Goal: Task Accomplishment & Management: Manage account settings

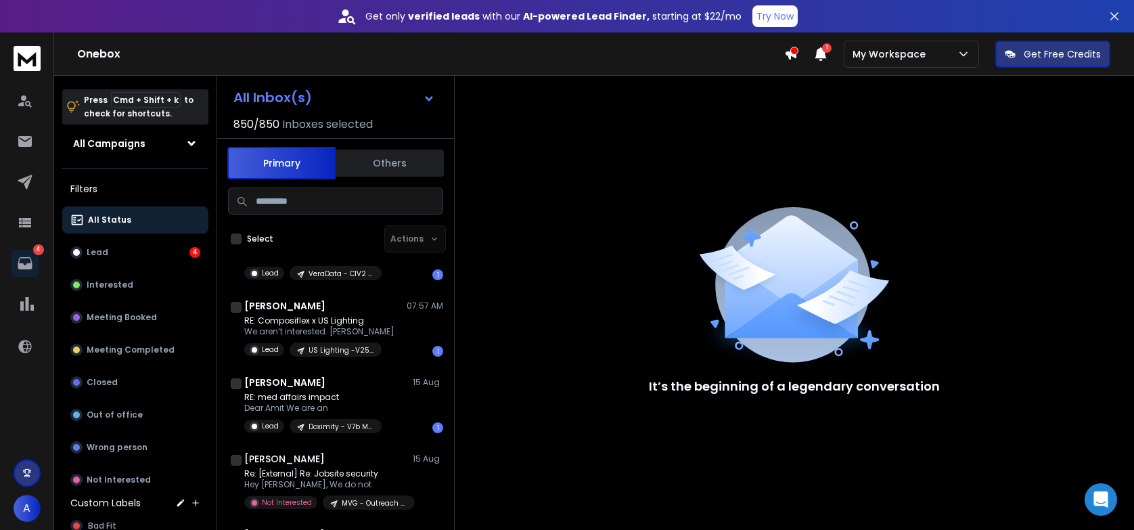
scroll to position [172, 0]
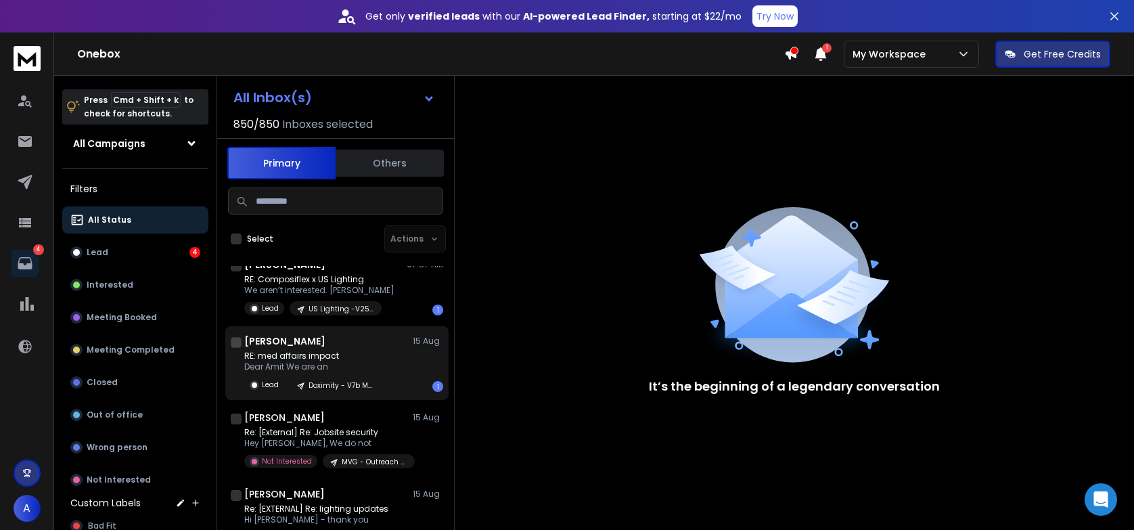
click at [367, 364] on p "Dear Amit We are an" at bounding box center [312, 366] width 137 height 11
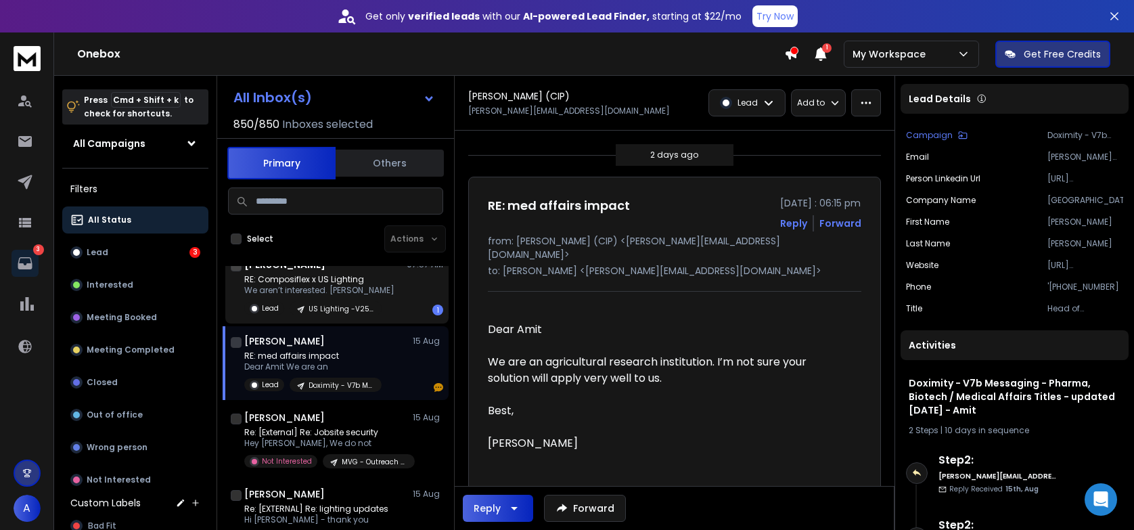
click at [334, 282] on p "RE: Composiflex x US Lighting" at bounding box center [319, 279] width 150 height 11
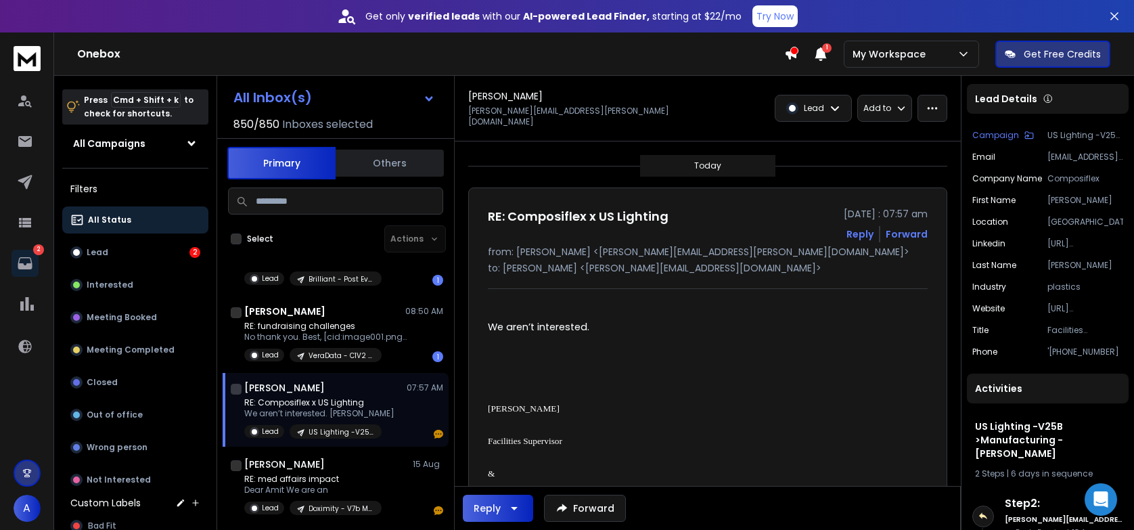
scroll to position [0, 0]
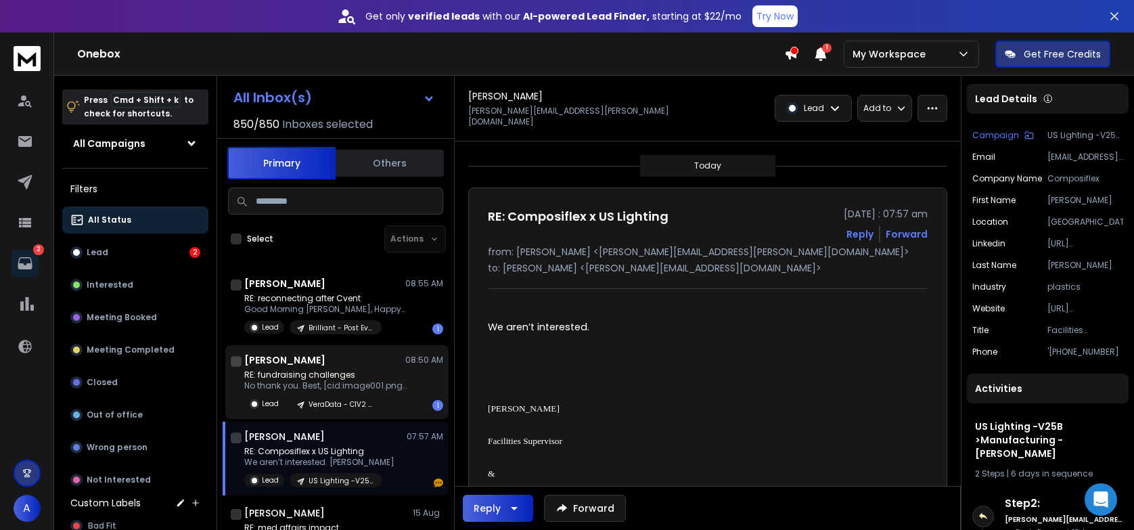
click at [341, 370] on p "RE: fundraising challenges" at bounding box center [325, 374] width 162 height 11
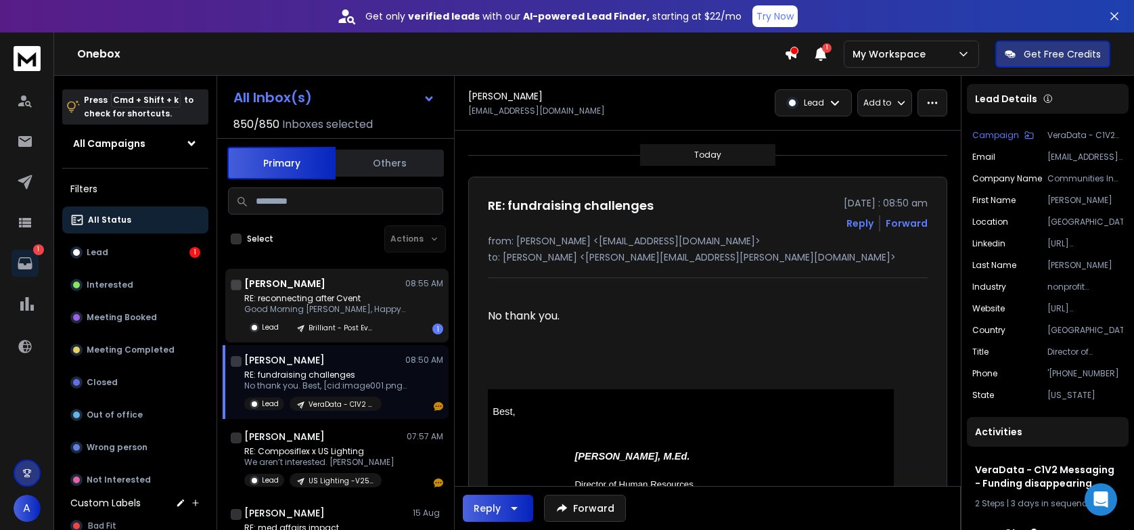
click at [301, 294] on p "RE: reconnecting after Cvent" at bounding box center [325, 298] width 162 height 11
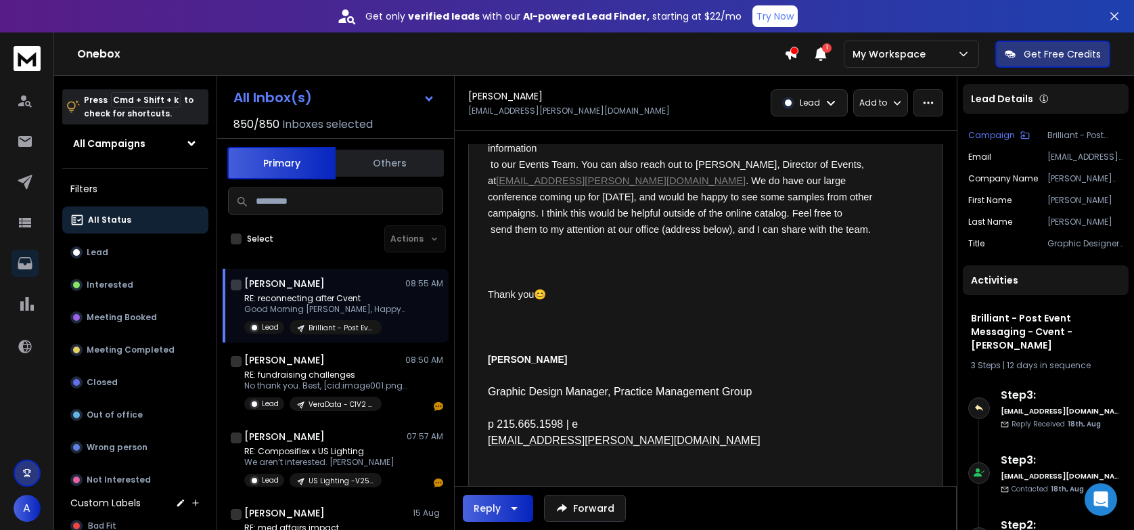
scroll to position [296, 0]
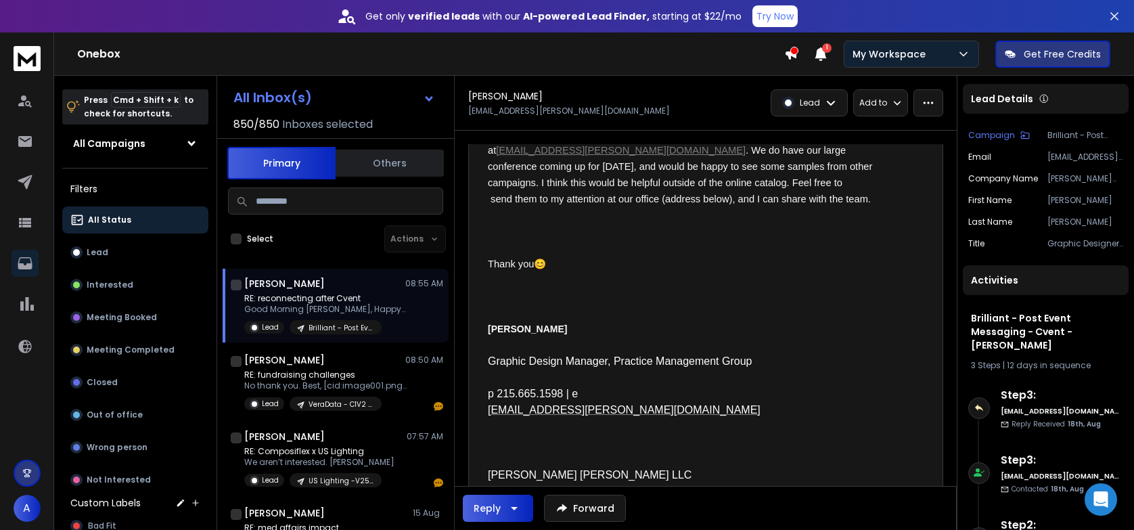
click at [876, 54] on p "My Workspace" at bounding box center [891, 54] width 78 height 14
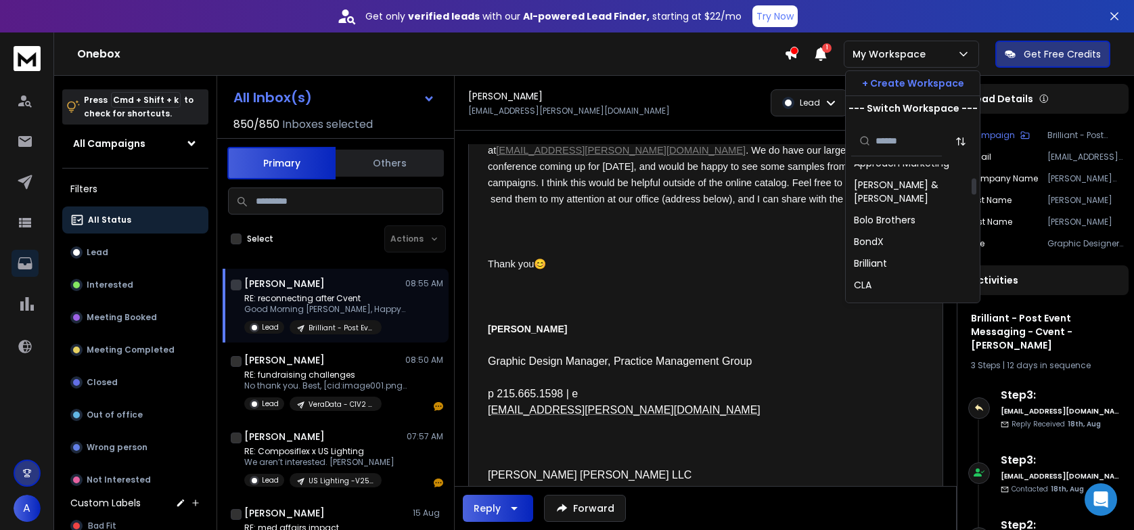
scroll to position [128, 0]
drag, startPoint x: 975, startPoint y: 173, endPoint x: 974, endPoint y: 188, distance: 15.6
click at [974, 188] on div at bounding box center [973, 189] width 5 height 16
click at [904, 245] on div "Brilliant" at bounding box center [912, 256] width 129 height 22
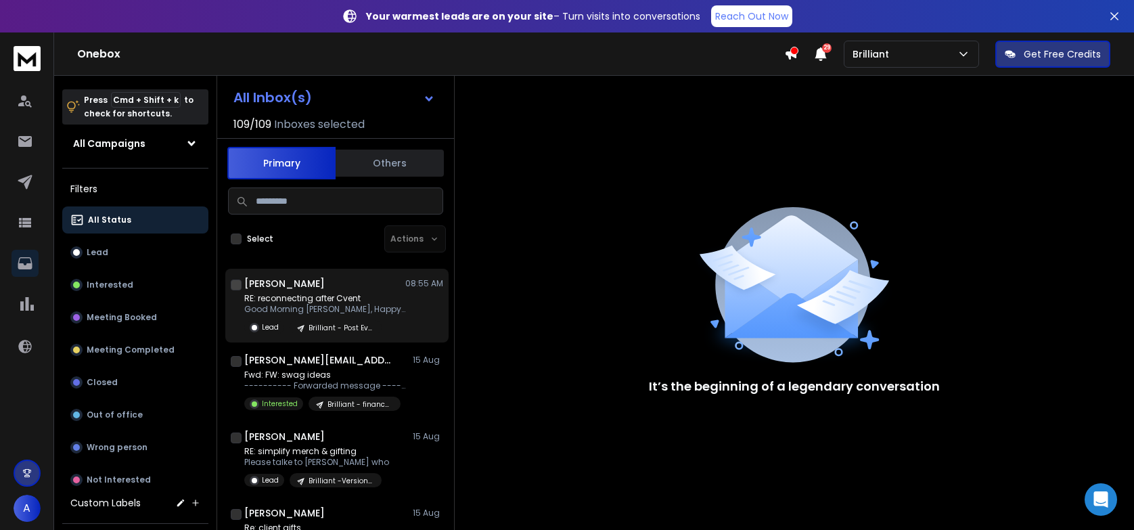
click at [321, 308] on p "Good Morning Julia, Happy Monday!" at bounding box center [325, 309] width 162 height 11
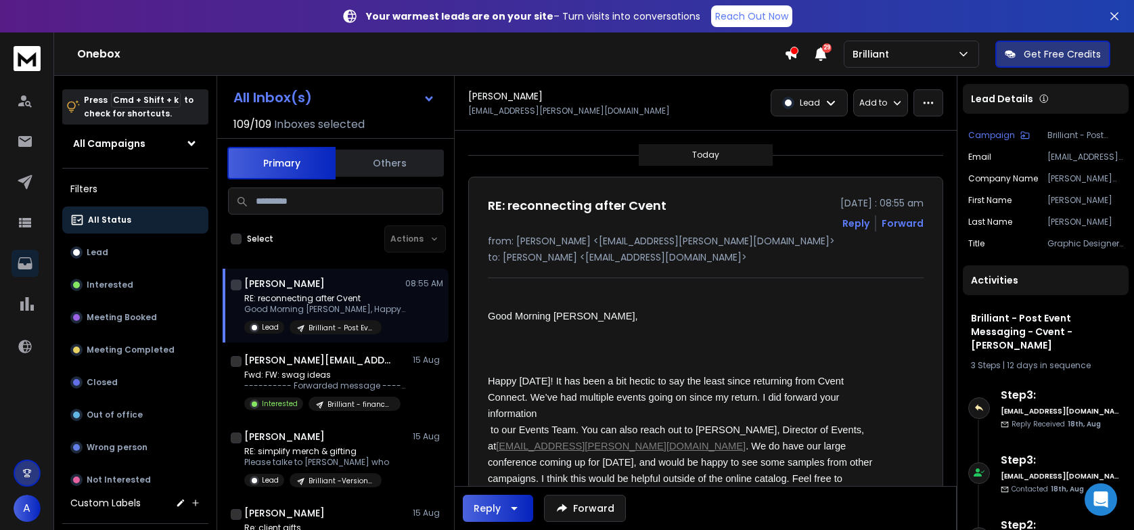
click at [794, 108] on div at bounding box center [788, 103] width 12 height 12
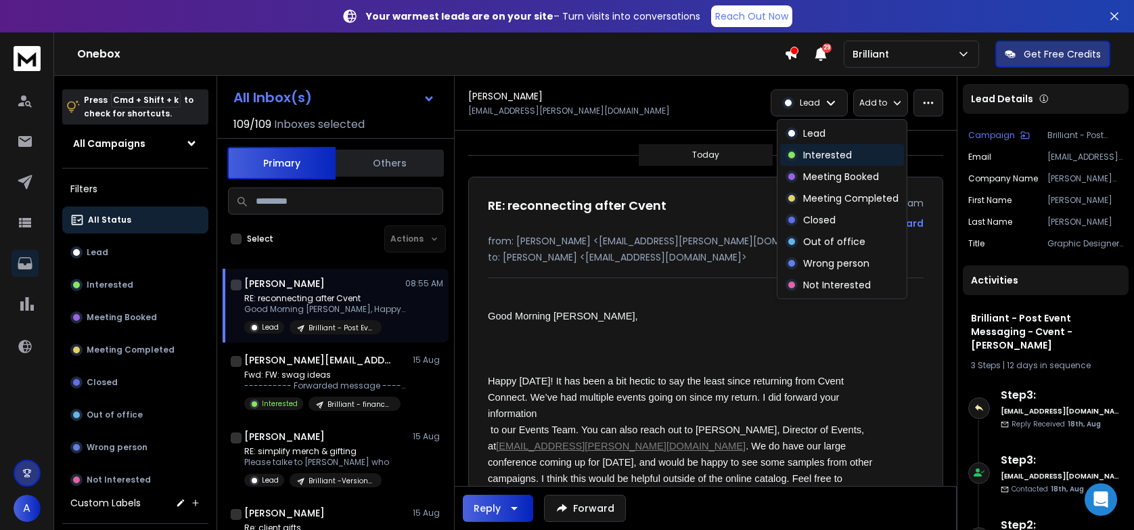
click at [803, 156] on p "Interested" at bounding box center [827, 155] width 49 height 14
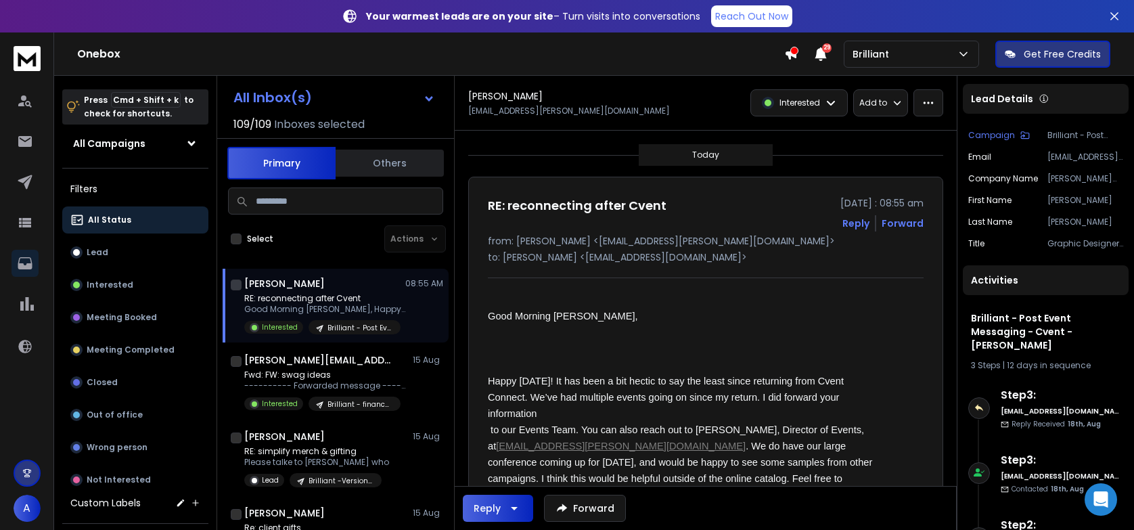
click at [934, 102] on icon "button" at bounding box center [928, 102] width 10 height 2
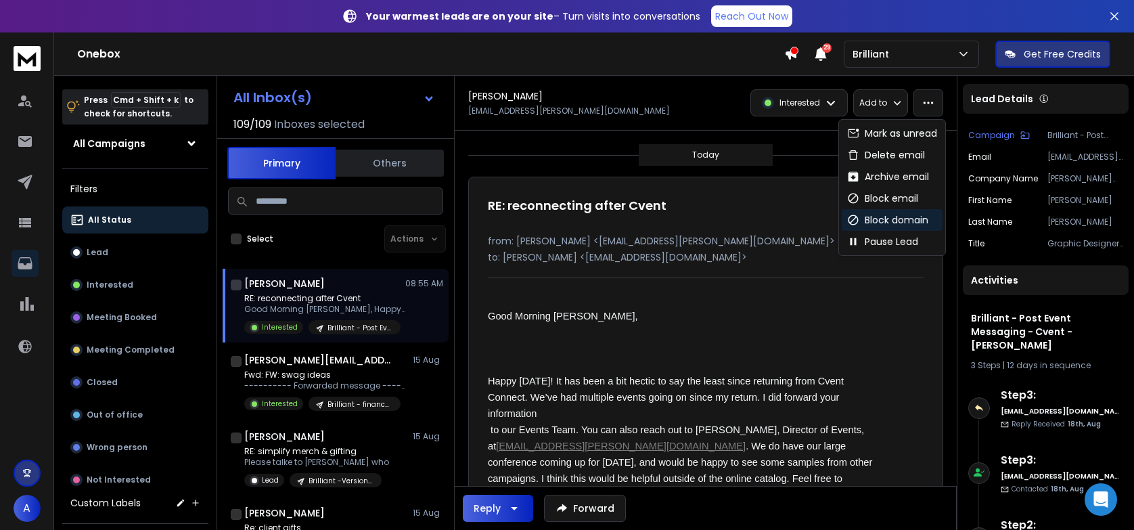
click at [900, 217] on div "Block domain" at bounding box center [887, 220] width 81 height 14
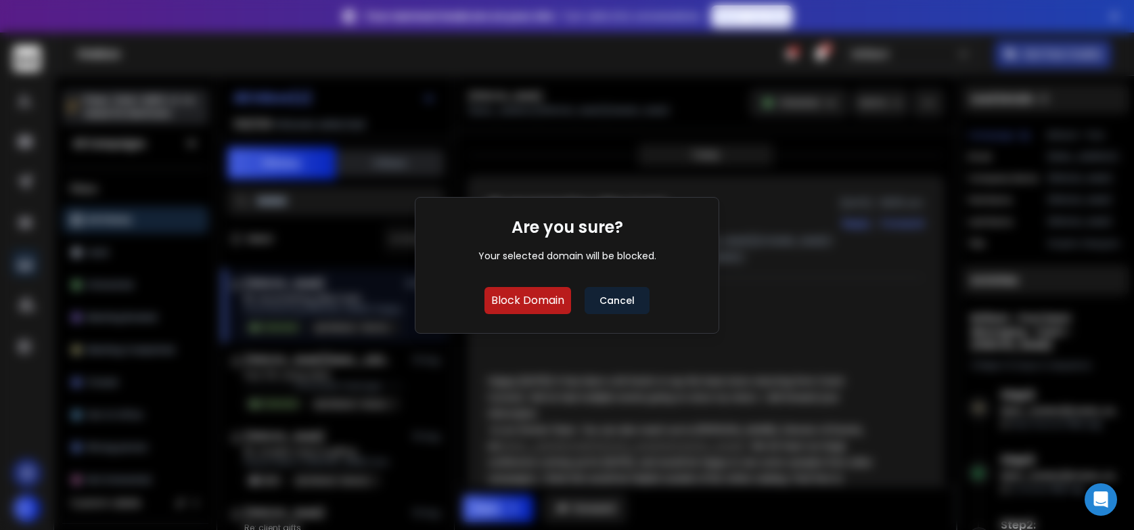
click at [549, 298] on button "Block Domain" at bounding box center [527, 300] width 87 height 27
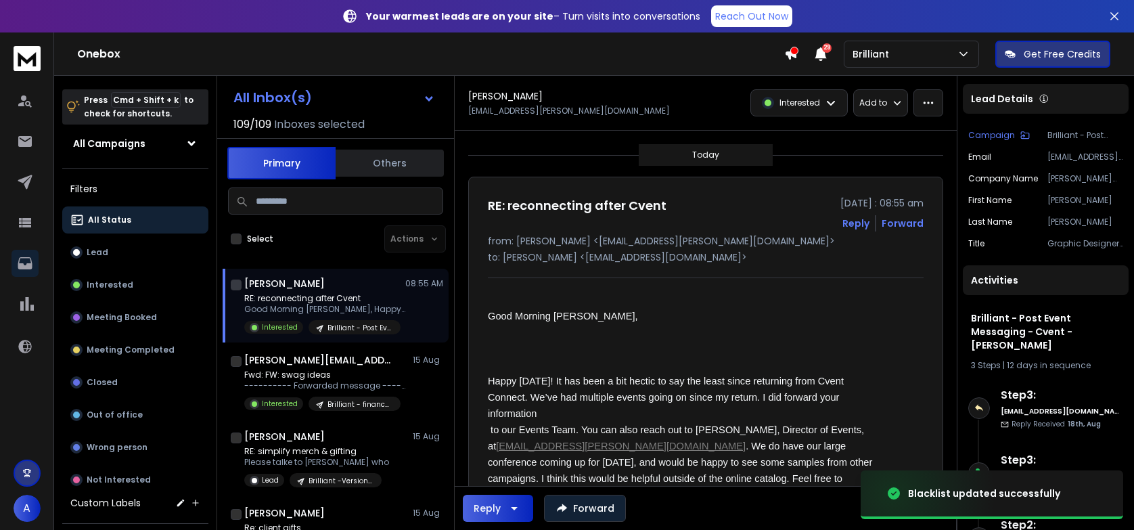
click at [607, 508] on button "Forward" at bounding box center [585, 508] width 82 height 27
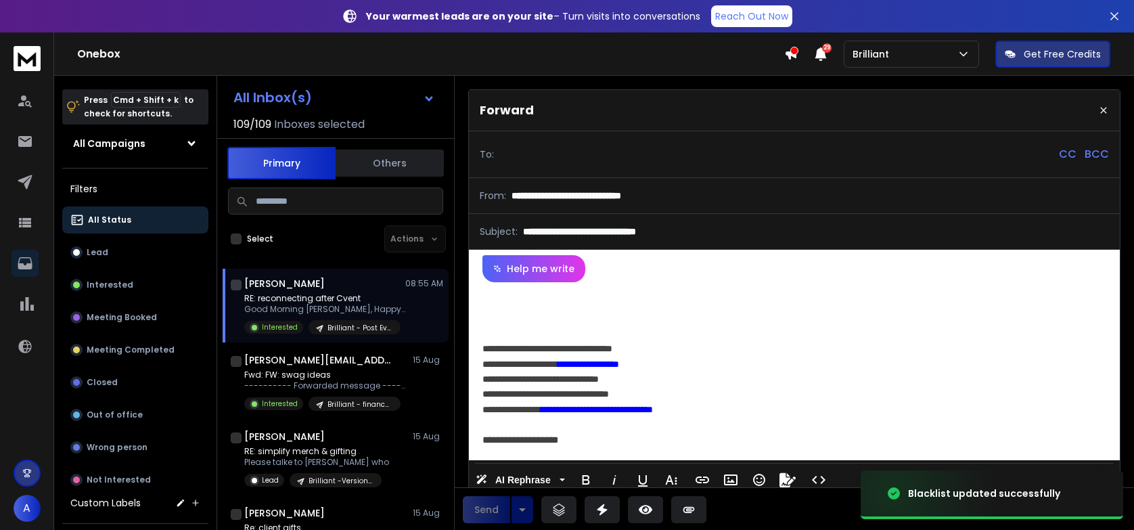
click at [549, 143] on input at bounding box center [546, 154] width 95 height 24
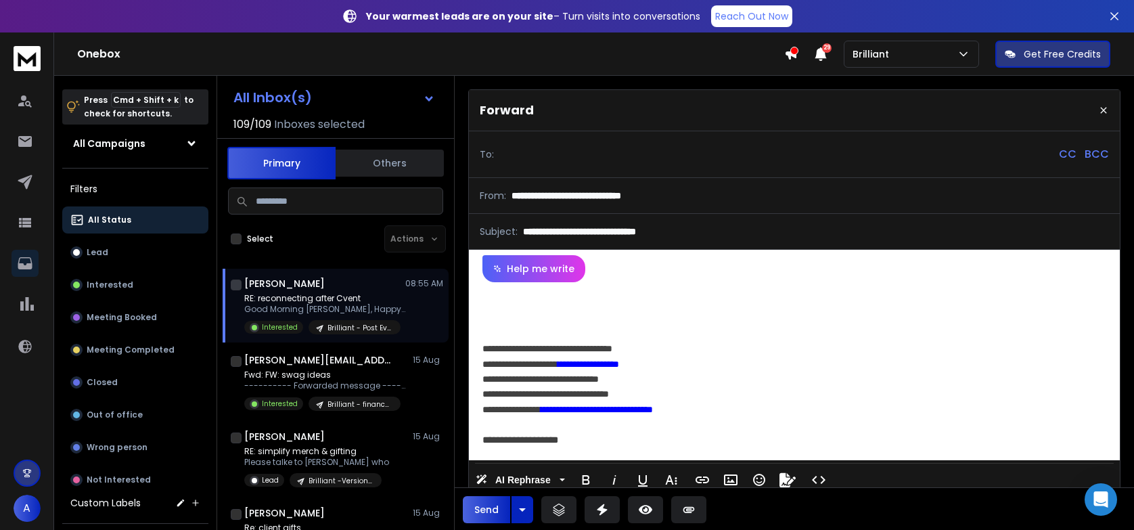
type input "**********"
click at [540, 321] on div at bounding box center [794, 318] width 624 height 15
click at [488, 509] on button "Send" at bounding box center [486, 509] width 47 height 27
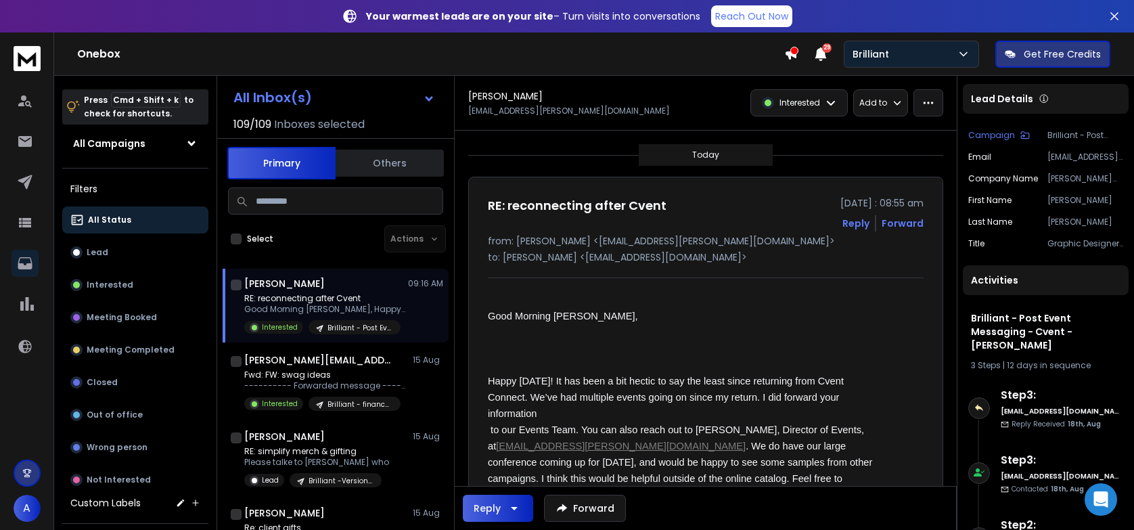
click at [932, 47] on div "Brilliant" at bounding box center [911, 54] width 118 height 14
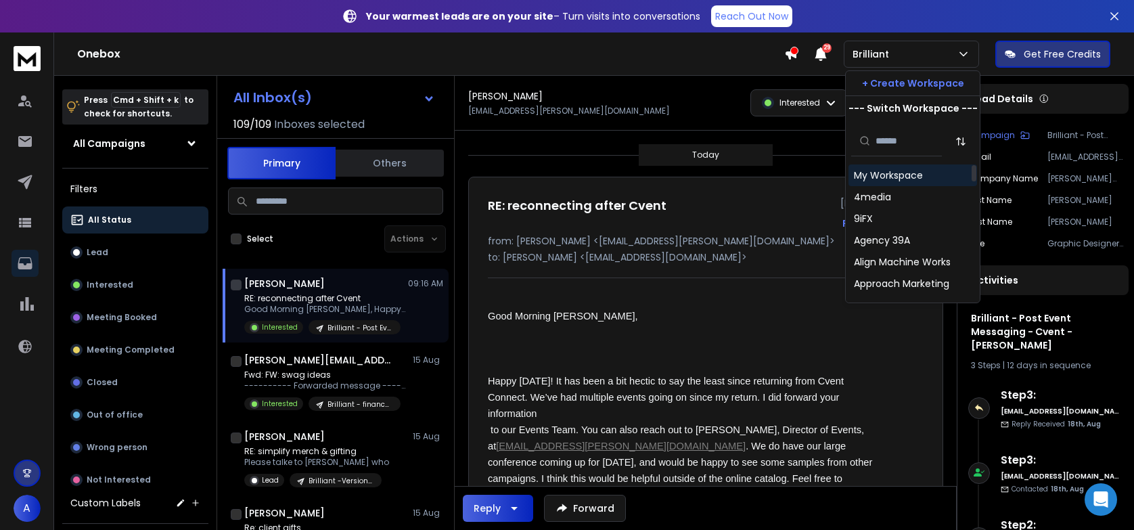
click at [882, 176] on div "My Workspace" at bounding box center [888, 175] width 69 height 14
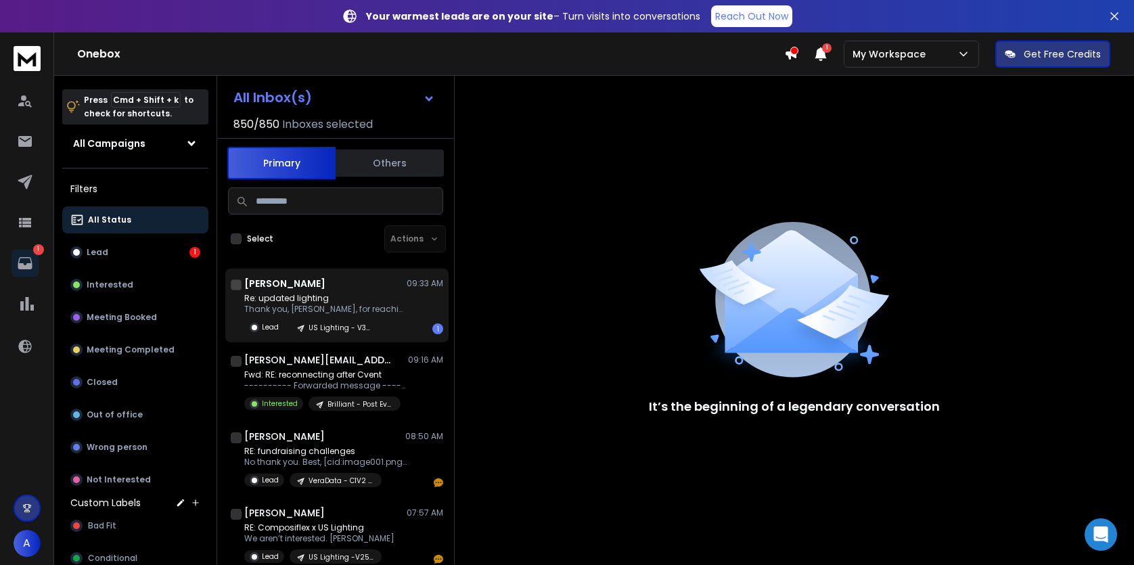
click at [298, 313] on p "Thank you, David, for reaching" at bounding box center [325, 309] width 162 height 11
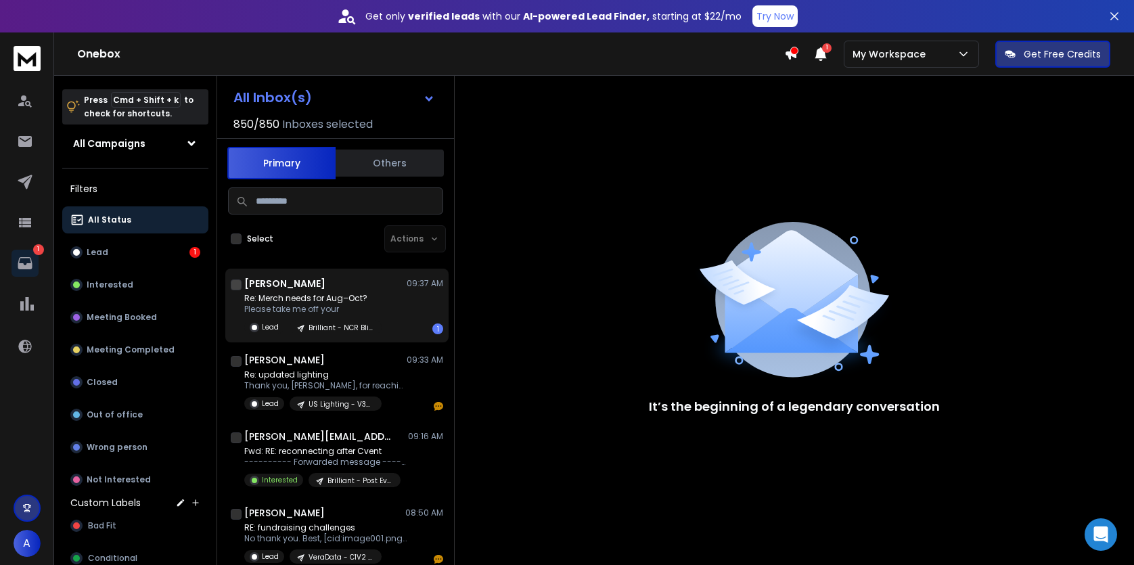
click at [388, 293] on div "Re: Merch needs for Aug–Oct? Please take me off your Lead Brilliant - NCR Blitz…" at bounding box center [343, 313] width 199 height 41
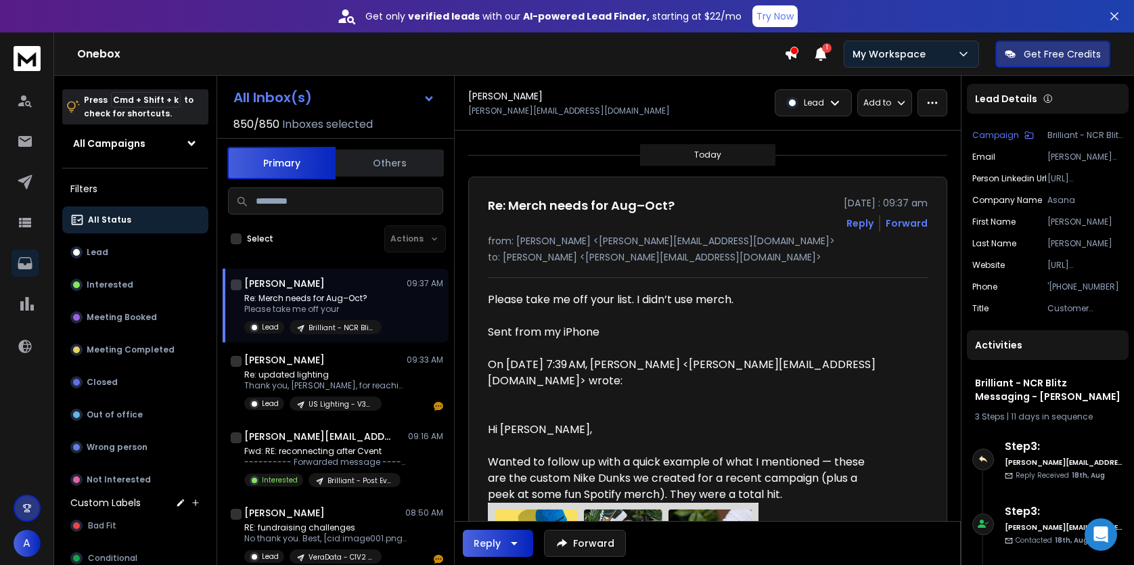
click at [923, 56] on p "My Workspace" at bounding box center [891, 54] width 78 height 14
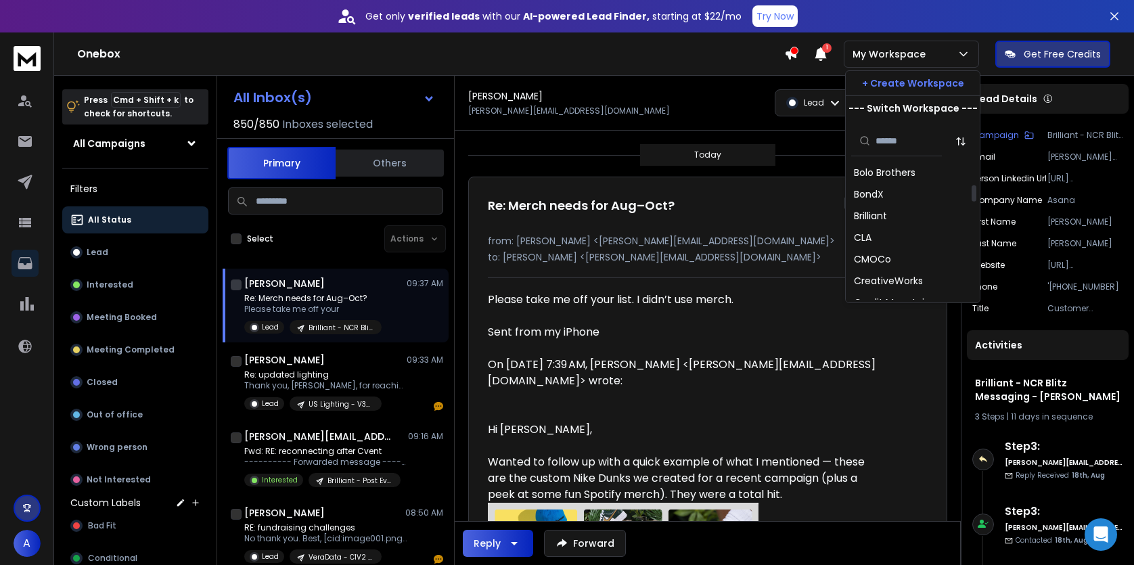
drag, startPoint x: 974, startPoint y: 175, endPoint x: 928, endPoint y: 206, distance: 56.1
click at [972, 195] on div at bounding box center [973, 193] width 5 height 16
click at [921, 210] on div "Brilliant" at bounding box center [912, 221] width 129 height 22
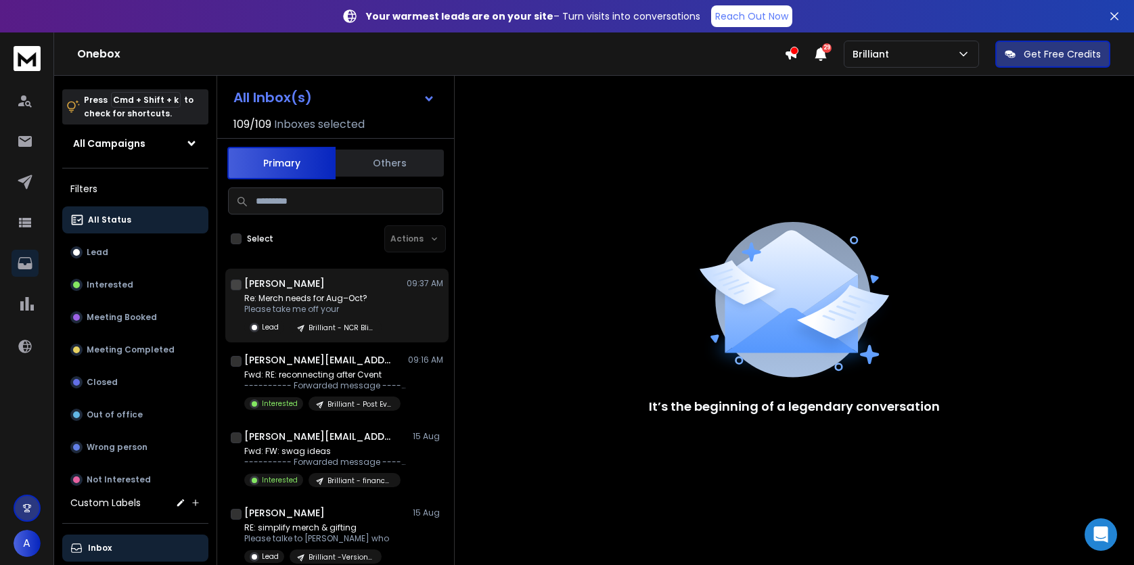
click at [411, 298] on div "Re: Merch needs for Aug–Oct? Please take me off your Lead Brilliant - NCR Blitz…" at bounding box center [343, 313] width 199 height 41
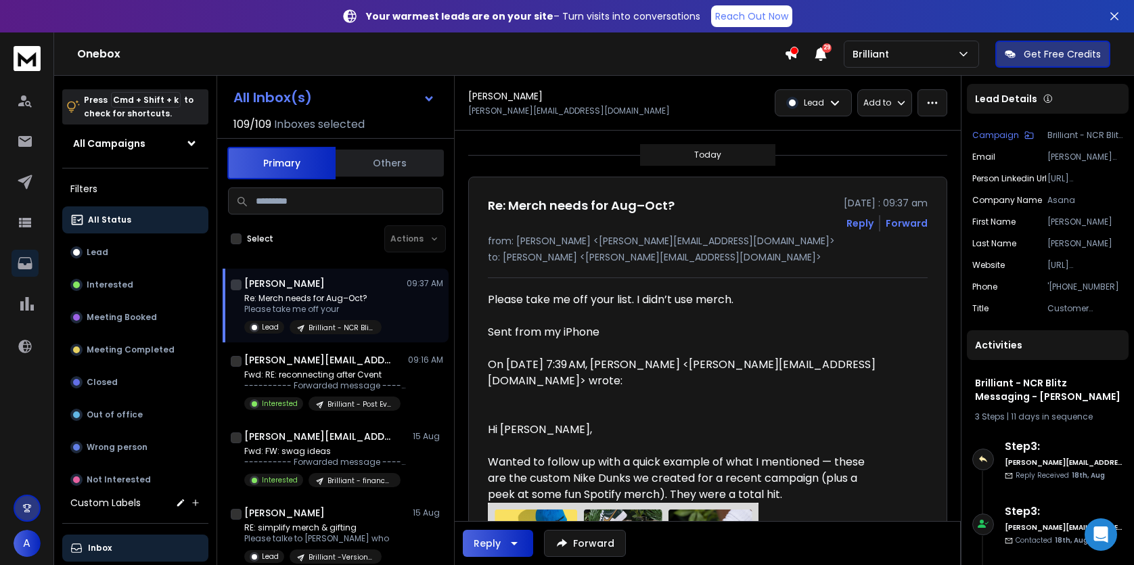
click at [932, 101] on icon "button" at bounding box center [932, 103] width 12 height 12
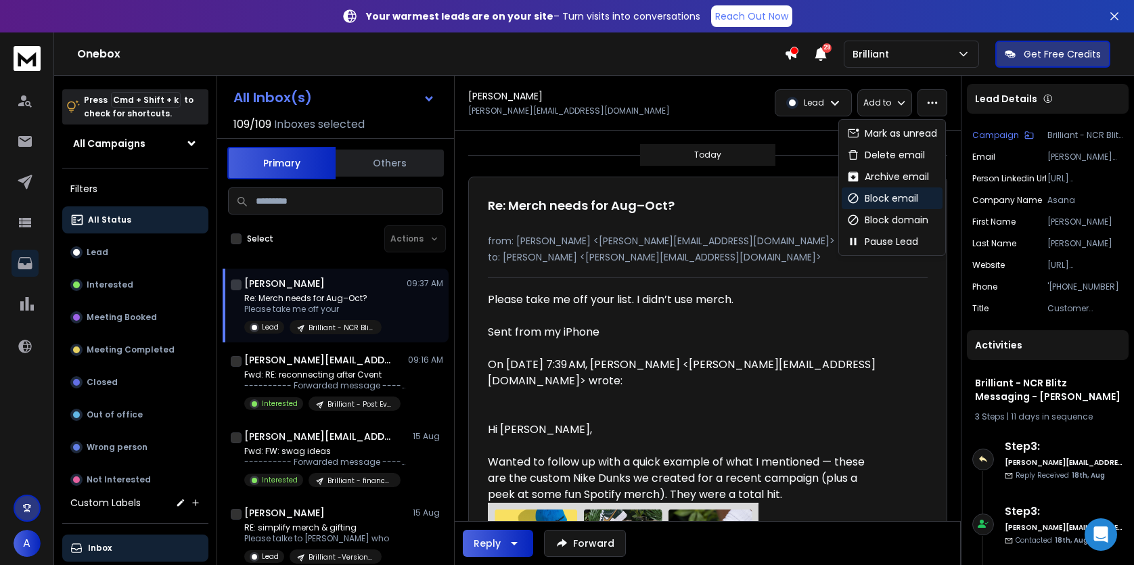
click at [902, 201] on div "Block email" at bounding box center [882, 198] width 71 height 14
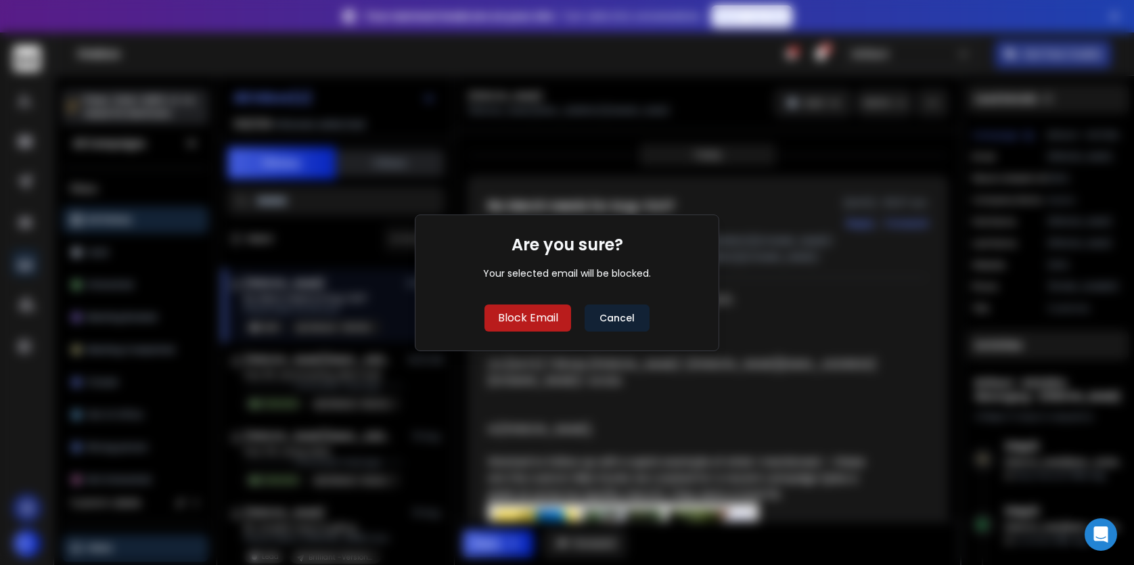
click at [543, 314] on button "Block Email" at bounding box center [527, 317] width 87 height 27
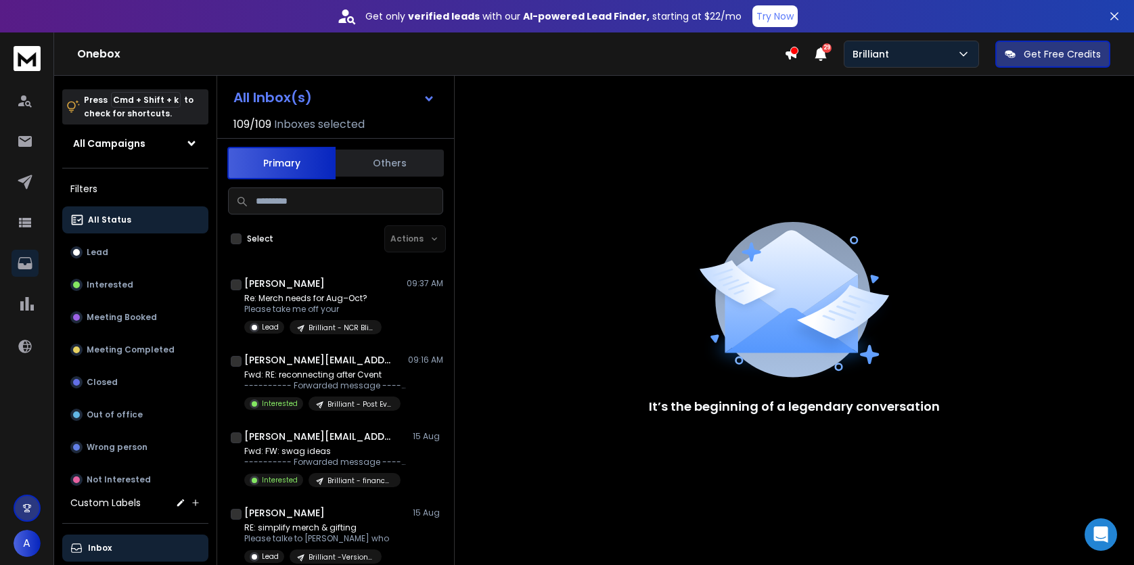
click at [929, 55] on div "Brilliant" at bounding box center [911, 54] width 118 height 14
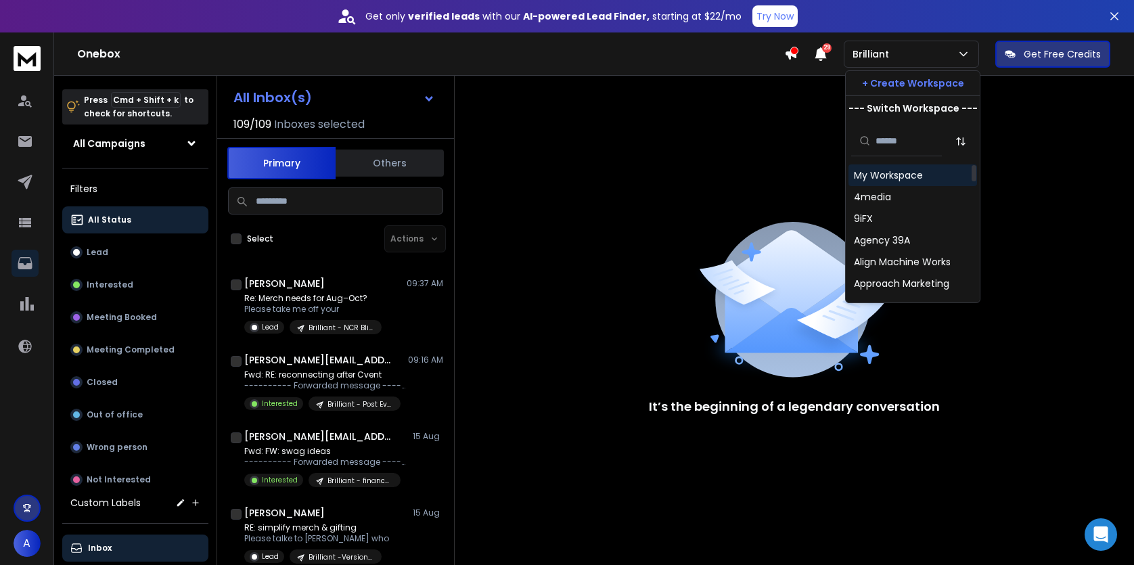
click at [885, 173] on div "My Workspace" at bounding box center [888, 175] width 69 height 14
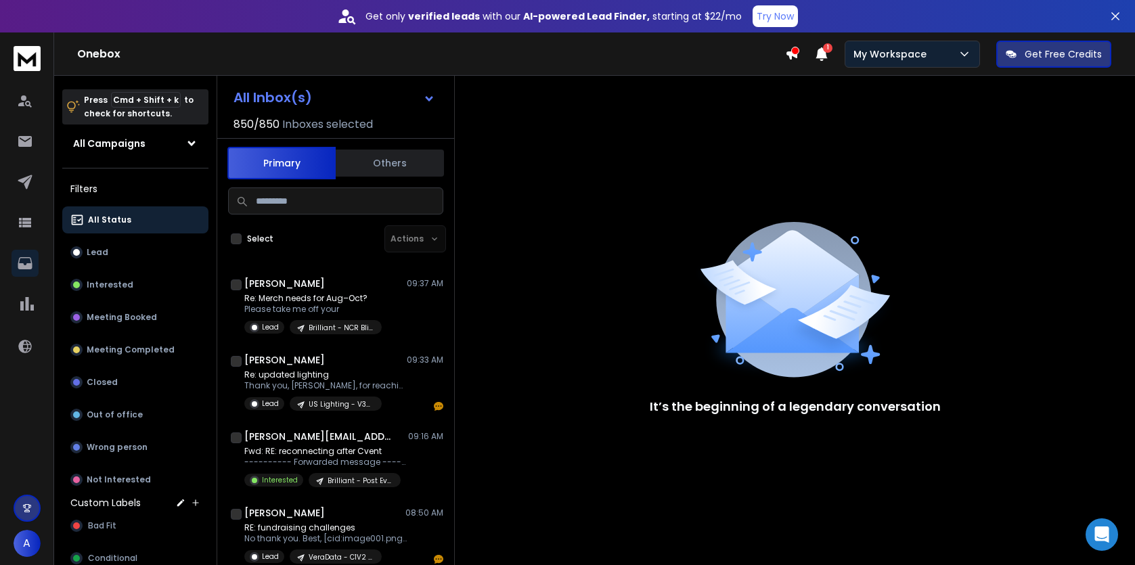
click at [932, 55] on div "My Workspace" at bounding box center [912, 54] width 118 height 14
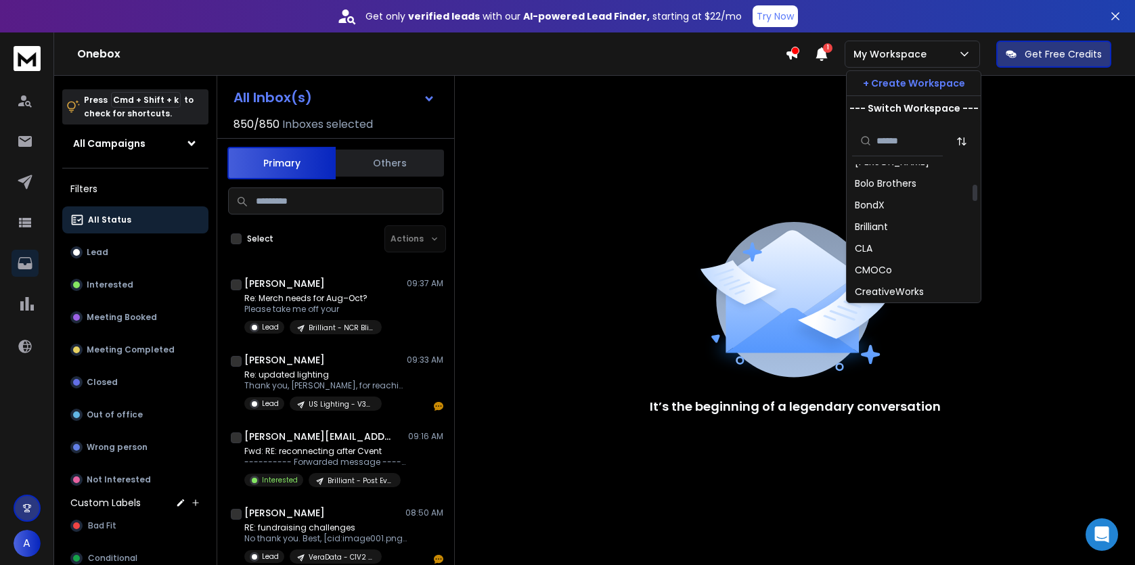
scroll to position [171, 0]
drag, startPoint x: 974, startPoint y: 168, endPoint x: 976, endPoint y: 189, distance: 20.3
click at [976, 189] on div at bounding box center [974, 193] width 5 height 16
click at [935, 202] on div "Brilliant" at bounding box center [913, 213] width 129 height 22
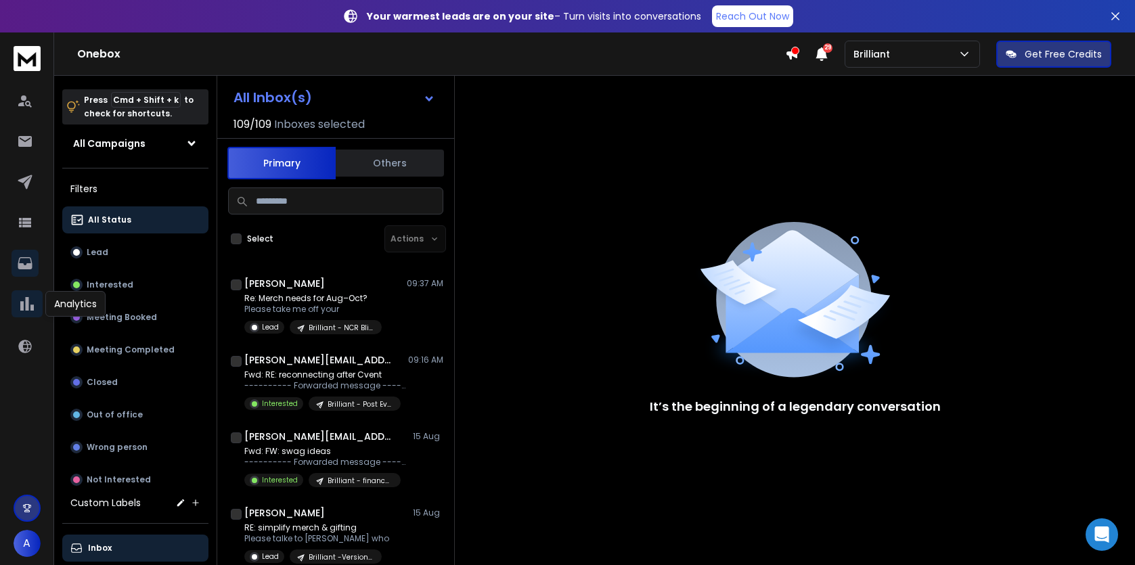
click at [27, 304] on icon at bounding box center [27, 304] width 14 height 14
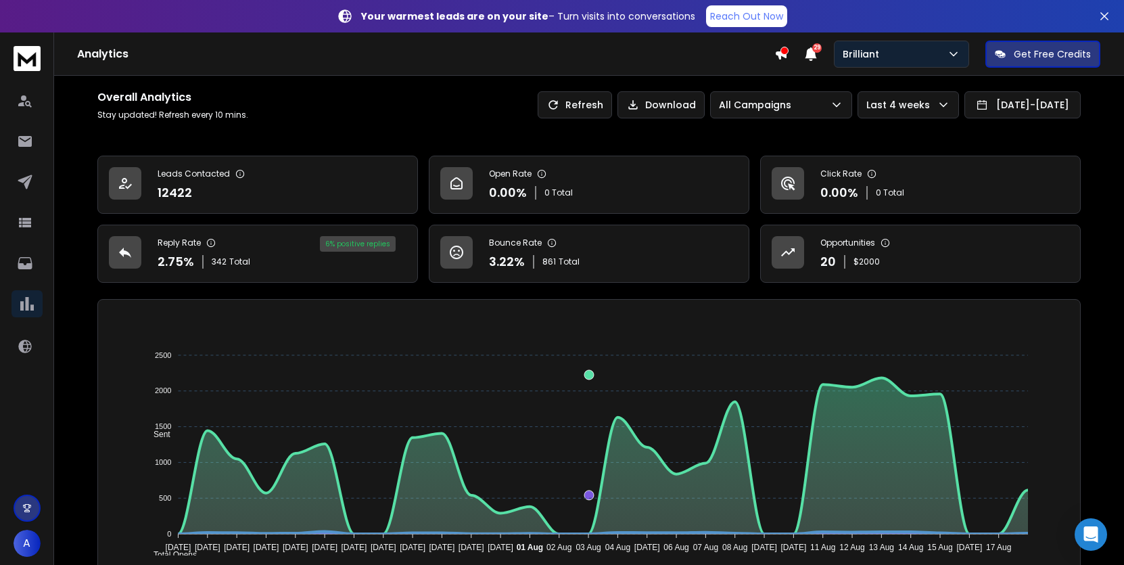
click at [927, 58] on div "Brilliant" at bounding box center [902, 54] width 118 height 14
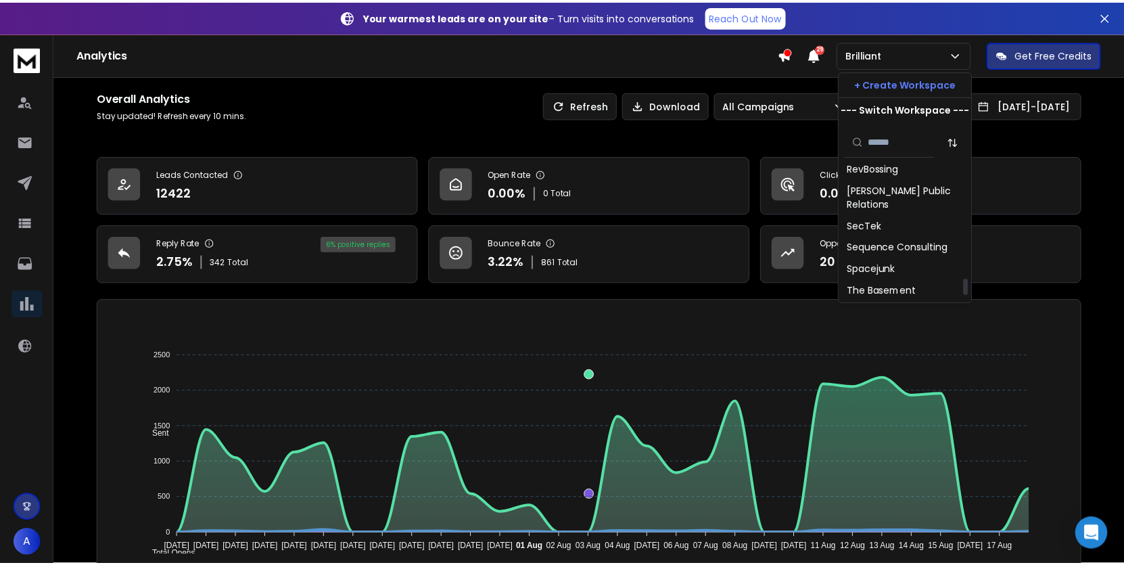
scroll to position [980, 0]
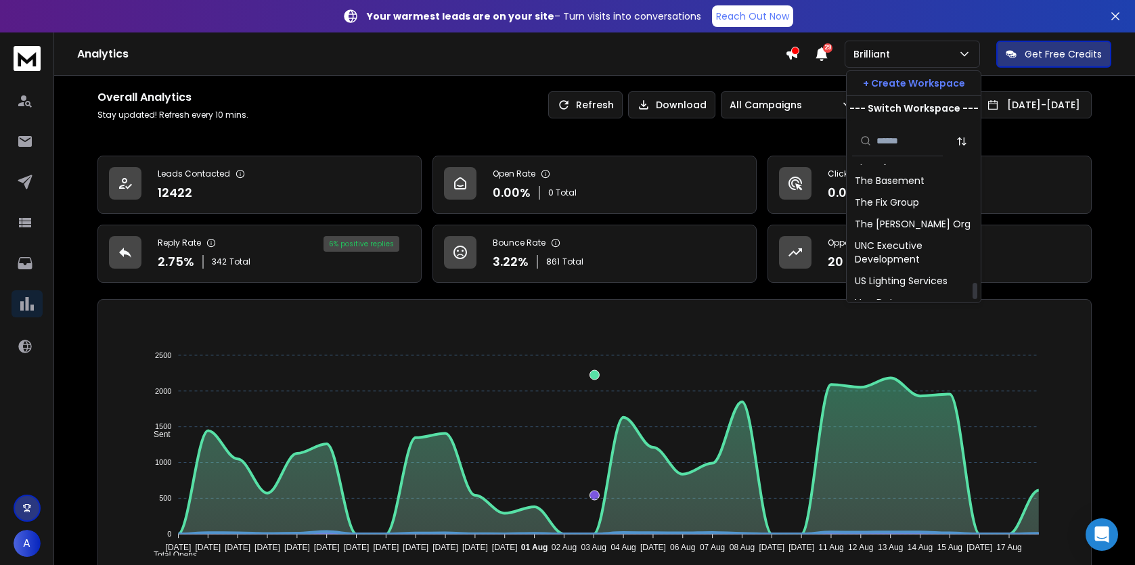
drag, startPoint x: 974, startPoint y: 174, endPoint x: 972, endPoint y: 294, distance: 120.4
click at [978, 297] on div "My Workspace 4media 9iFX Agency 39A Align Machine Works Approach Marketing [PER…" at bounding box center [913, 232] width 134 height 141
click at [928, 274] on div "US Lighting Services" at bounding box center [900, 281] width 93 height 14
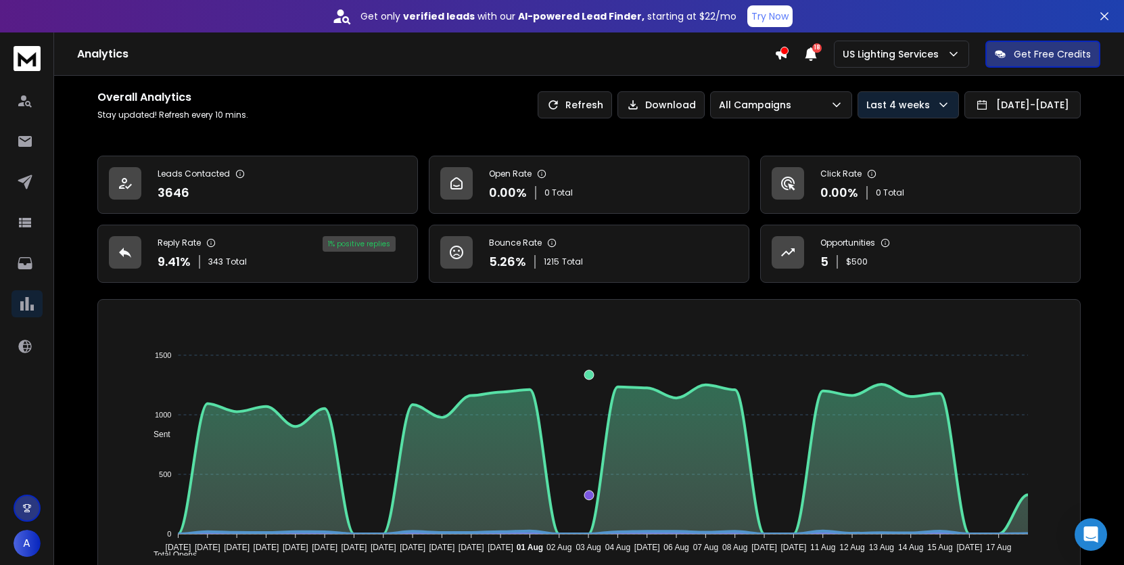
click at [867, 107] on p "Last 4 weeks" at bounding box center [901, 105] width 69 height 14
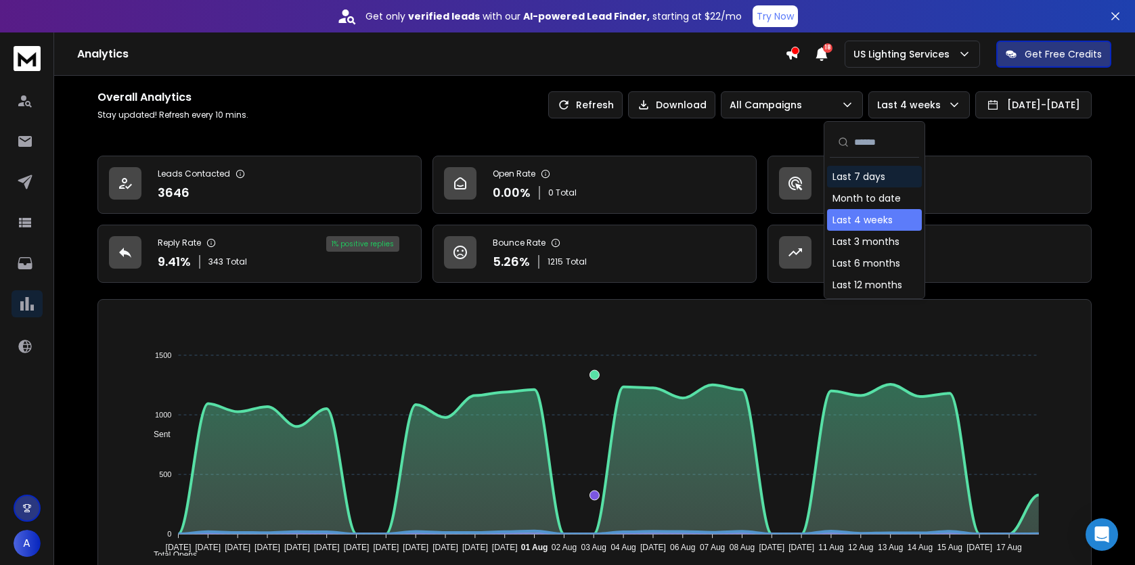
click at [862, 175] on div "Last 7 days" at bounding box center [858, 177] width 53 height 14
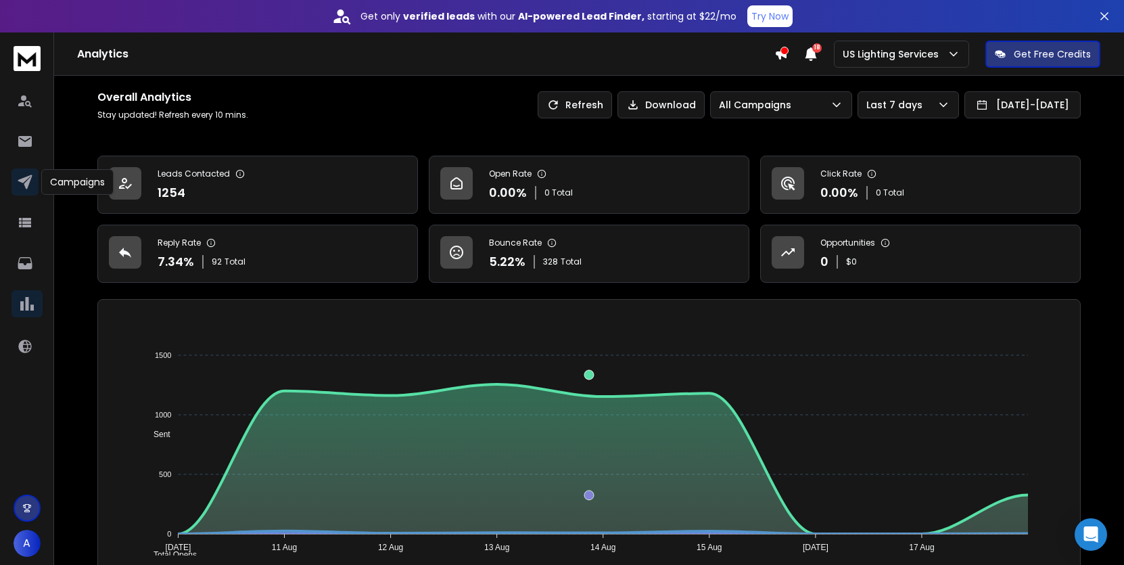
click at [29, 183] on icon at bounding box center [25, 182] width 16 height 16
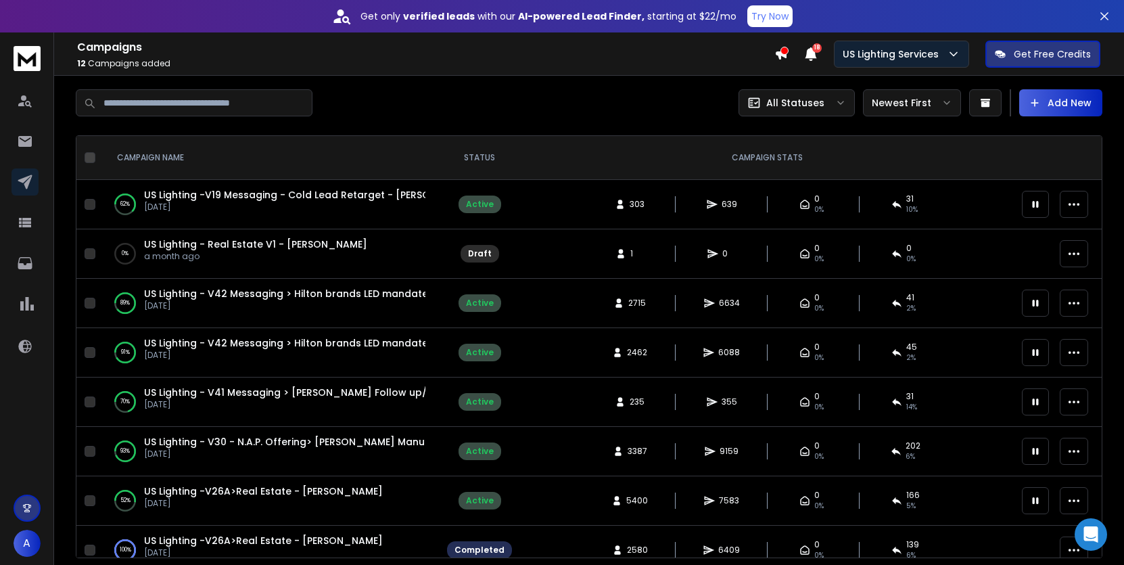
click at [934, 51] on p "US Lighting Services" at bounding box center [893, 54] width 101 height 14
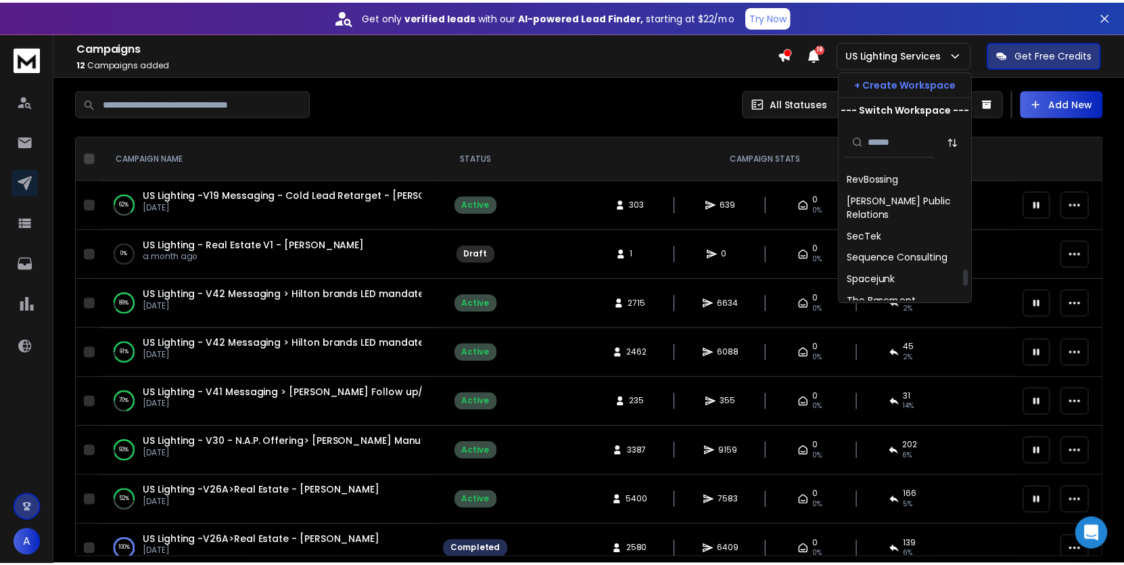
scroll to position [876, 0]
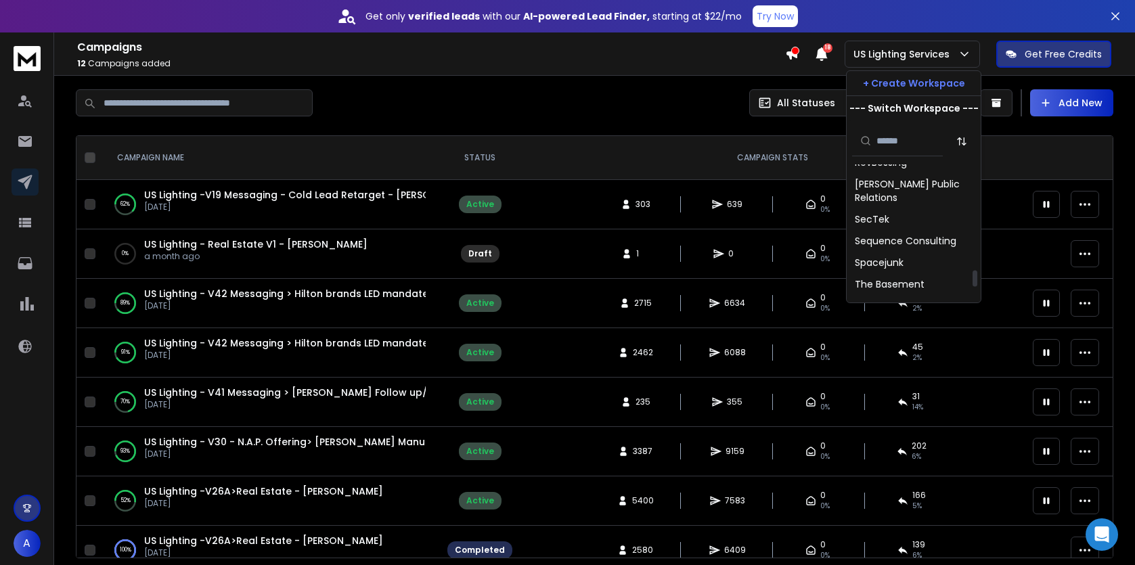
drag, startPoint x: 976, startPoint y: 173, endPoint x: 984, endPoint y: 278, distance: 105.2
click at [977, 278] on div at bounding box center [974, 279] width 5 height 16
click at [917, 234] on div "Sequence Consulting" at bounding box center [904, 241] width 101 height 14
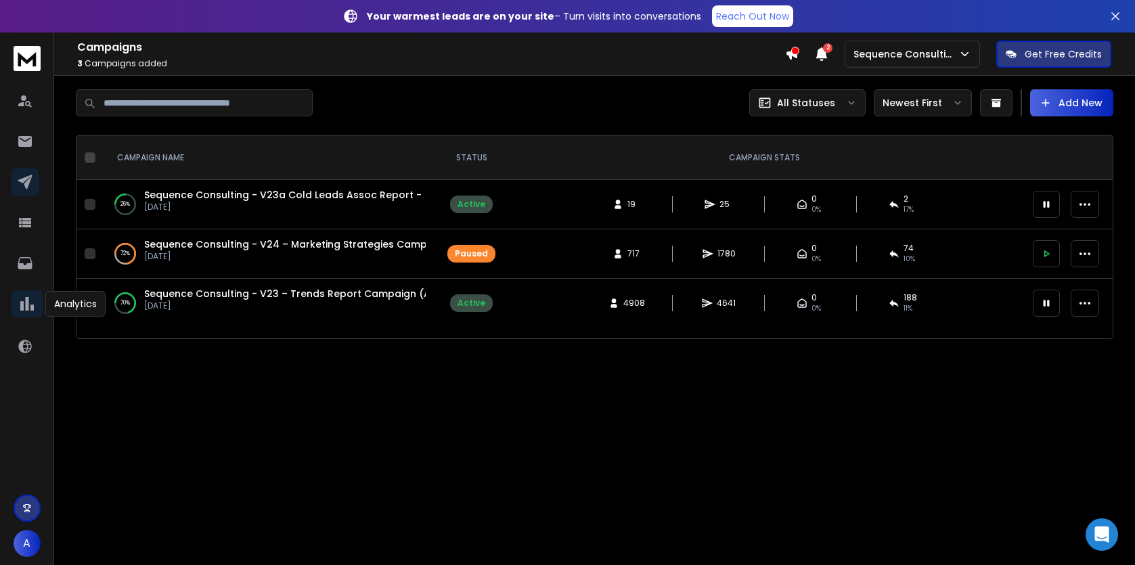
click at [30, 304] on icon at bounding box center [27, 304] width 14 height 14
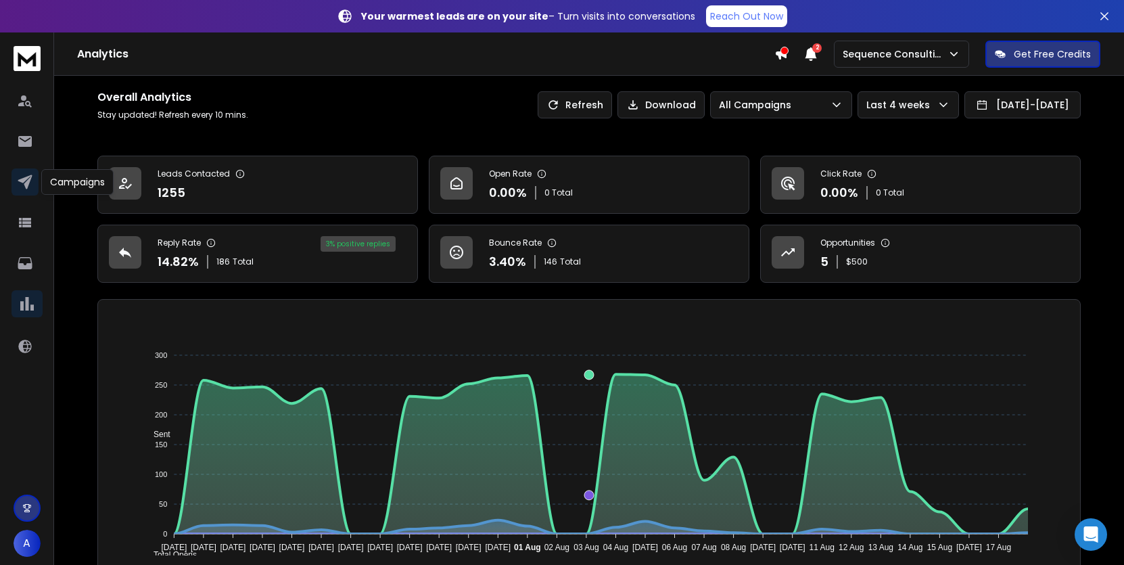
click at [26, 181] on icon at bounding box center [25, 182] width 14 height 14
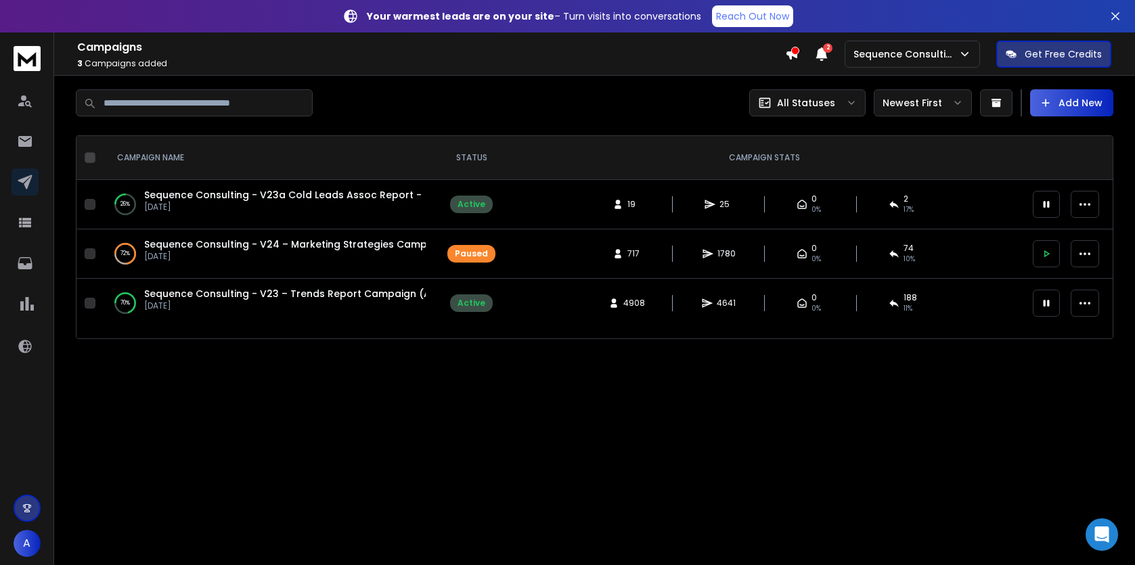
click at [183, 300] on p "2 months ago" at bounding box center [284, 305] width 281 height 11
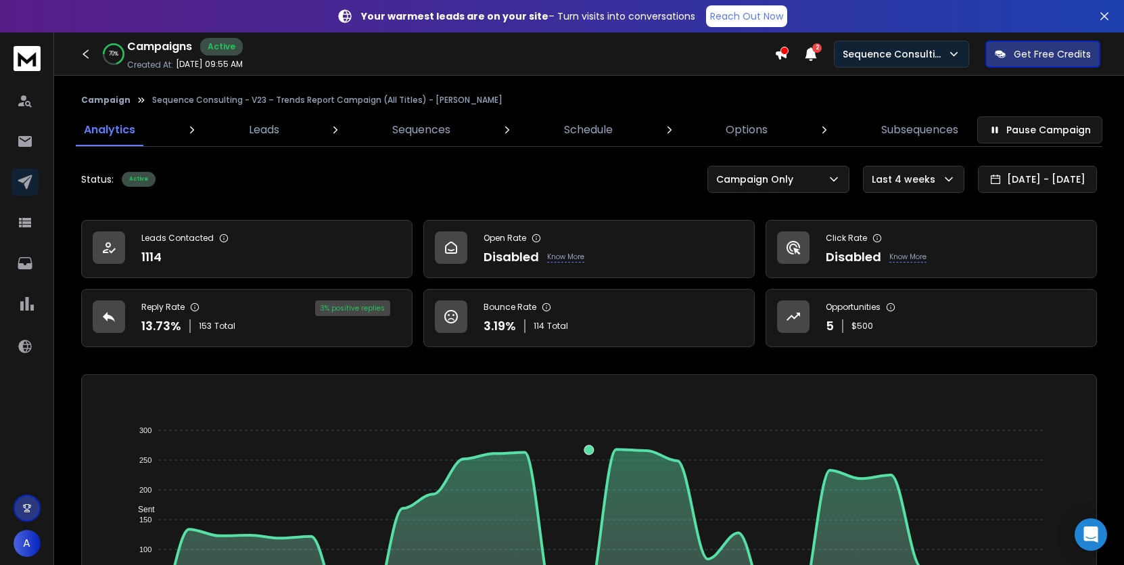
click at [906, 48] on p "Sequence Consulting" at bounding box center [895, 54] width 105 height 14
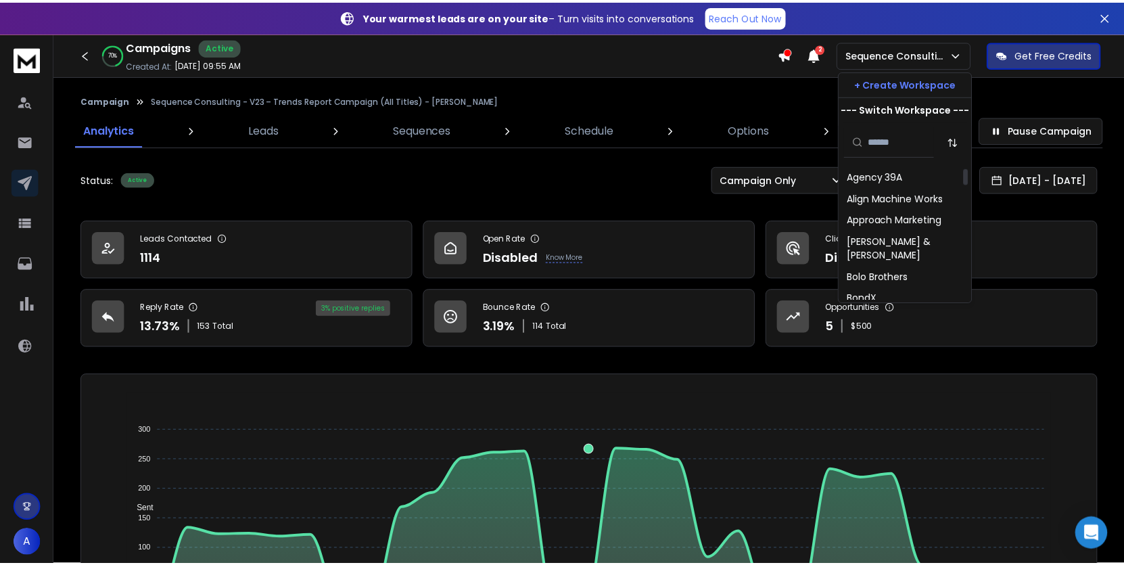
scroll to position [980, 0]
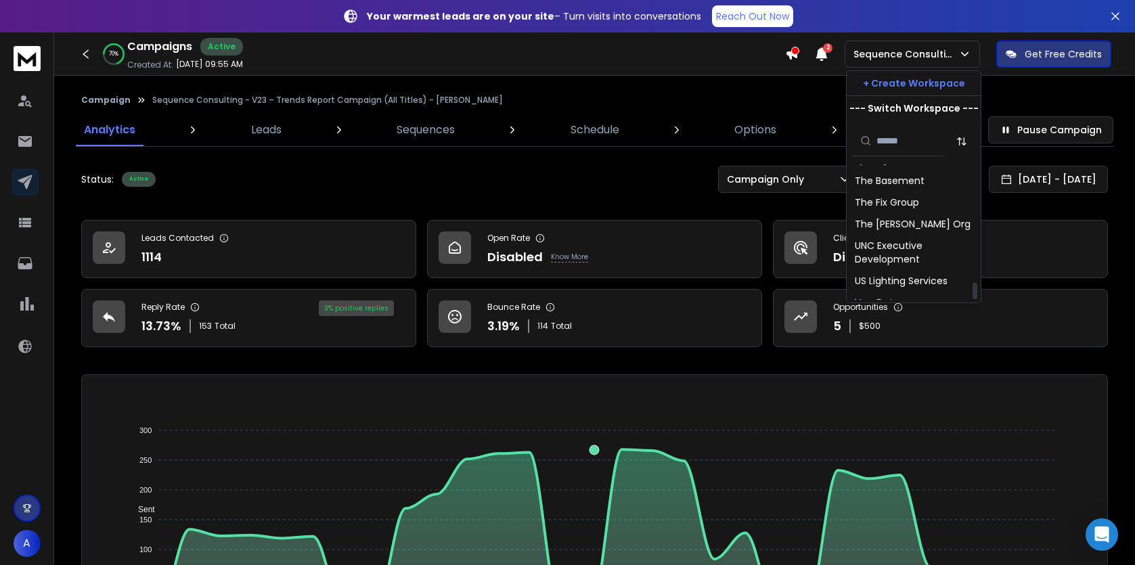
drag, startPoint x: 974, startPoint y: 167, endPoint x: 988, endPoint y: 307, distance: 140.7
click at [977, 299] on div at bounding box center [974, 291] width 5 height 16
click at [927, 292] on div "VeraData" at bounding box center [913, 303] width 129 height 22
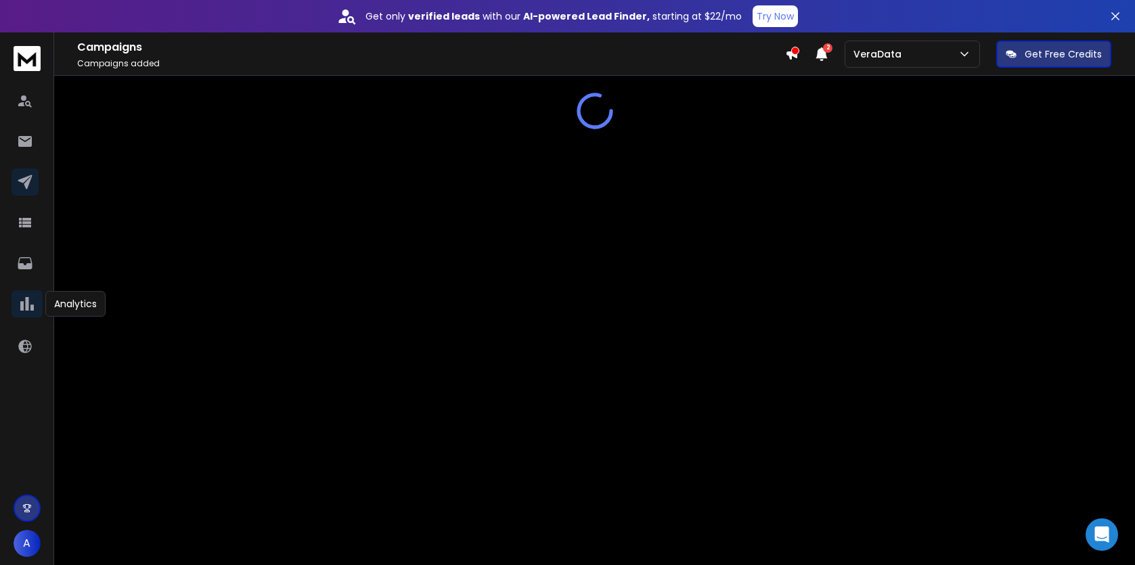
click at [26, 310] on icon at bounding box center [27, 304] width 14 height 14
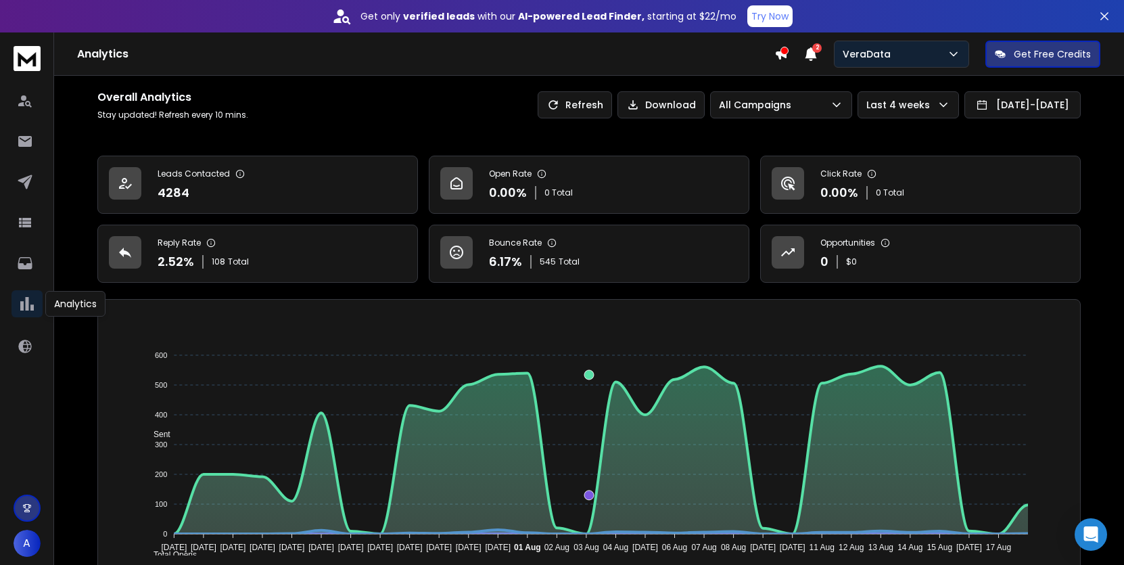
click at [886, 56] on p "VeraData" at bounding box center [869, 54] width 53 height 14
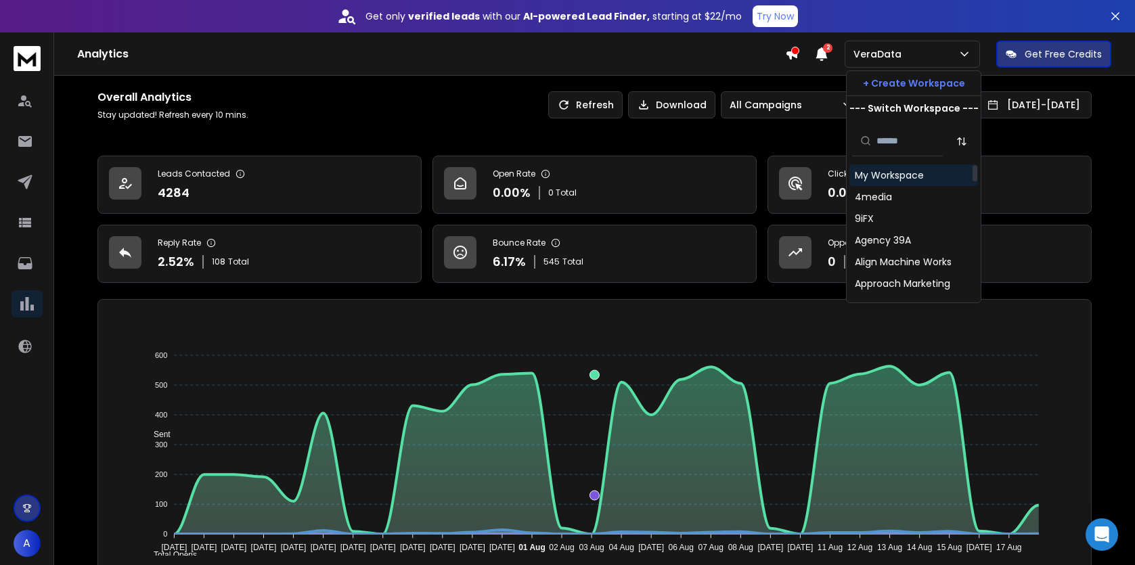
click at [892, 174] on div "My Workspace" at bounding box center [888, 175] width 69 height 14
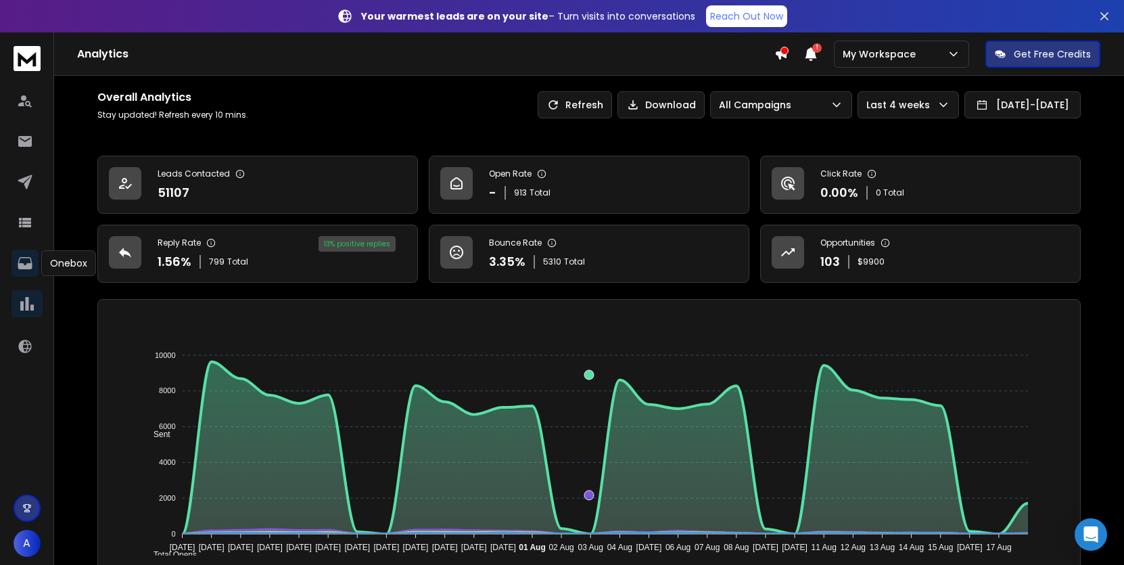
click at [31, 261] on icon at bounding box center [25, 263] width 16 height 16
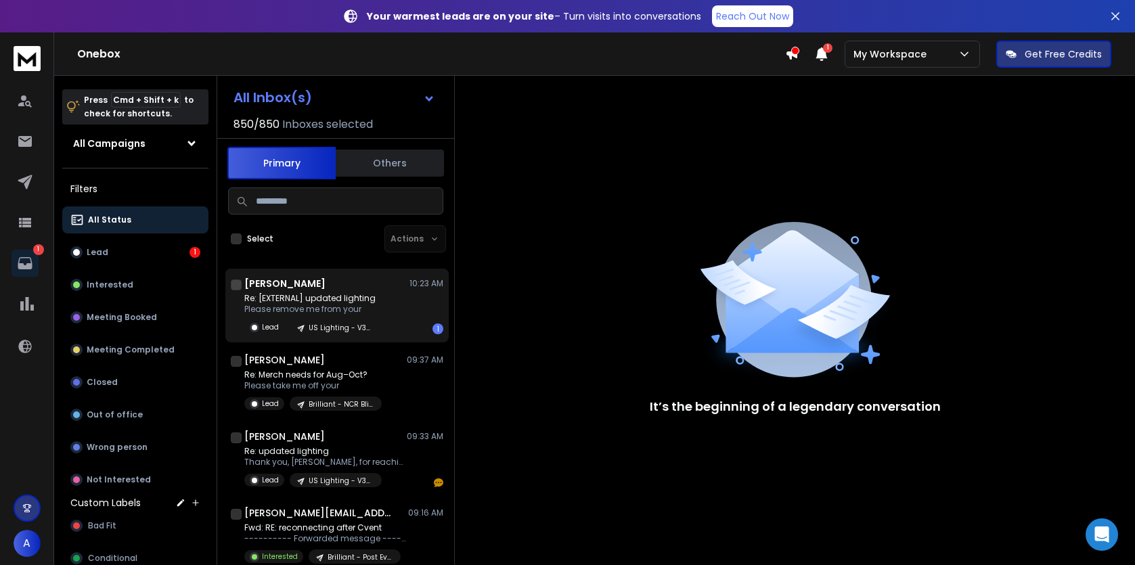
click at [357, 301] on p "Re: [EXTERNAL] updated lighting" at bounding box center [312, 298] width 137 height 11
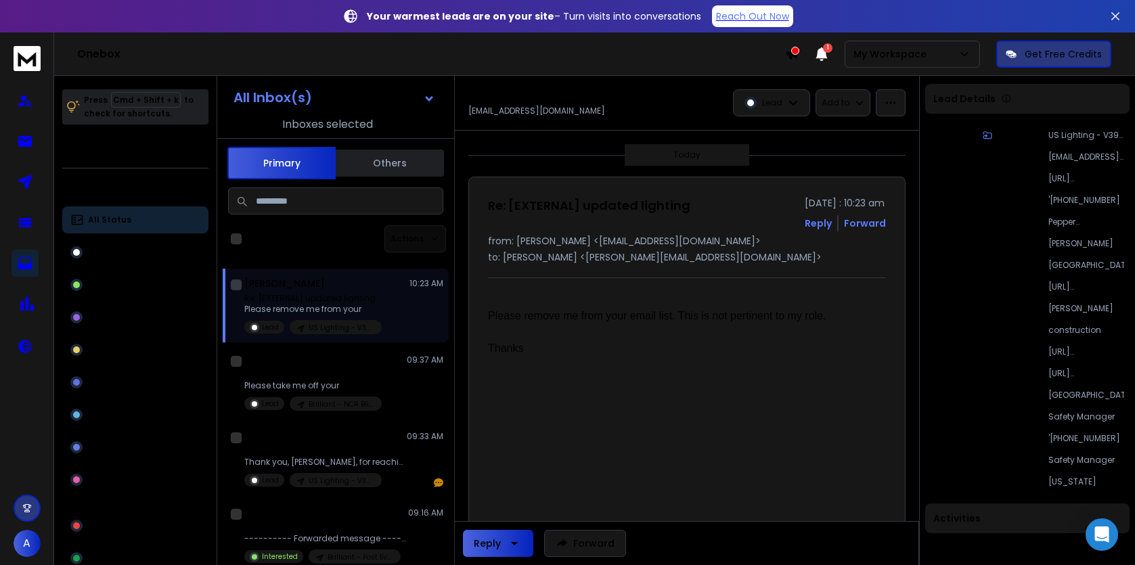
click at [268, 53] on h1 "Onebox" at bounding box center [431, 54] width 708 height 16
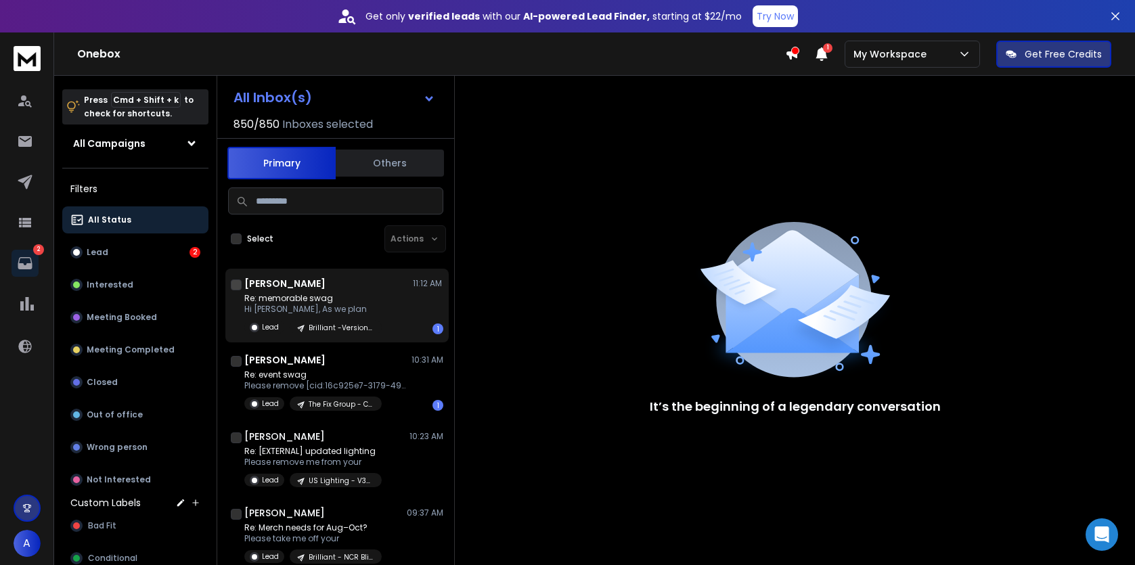
click at [346, 300] on p "Re: memorable swag" at bounding box center [312, 298] width 137 height 11
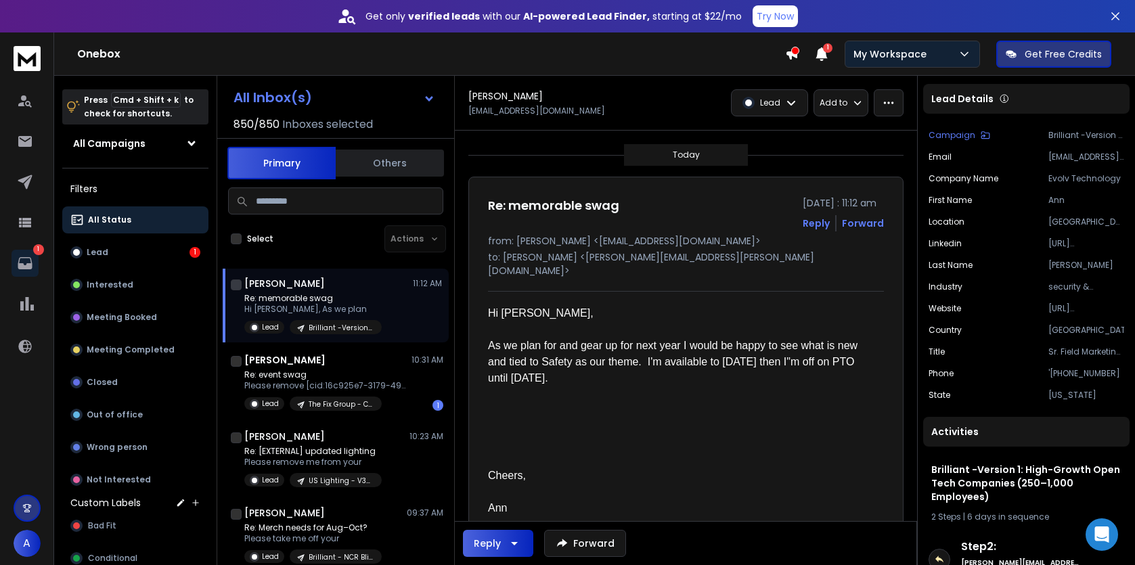
click at [945, 50] on div "My Workspace" at bounding box center [912, 54] width 118 height 14
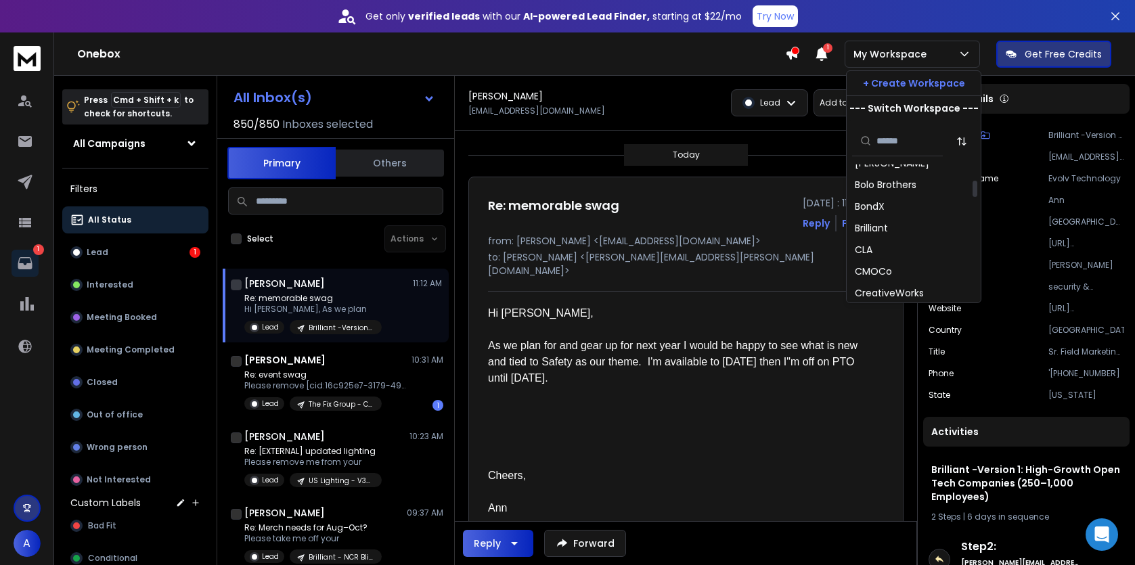
scroll to position [160, 0]
drag, startPoint x: 975, startPoint y: 173, endPoint x: 979, endPoint y: 192, distance: 19.4
click at [977, 192] on div at bounding box center [974, 192] width 5 height 16
click at [911, 214] on div "Brilliant" at bounding box center [913, 223] width 129 height 22
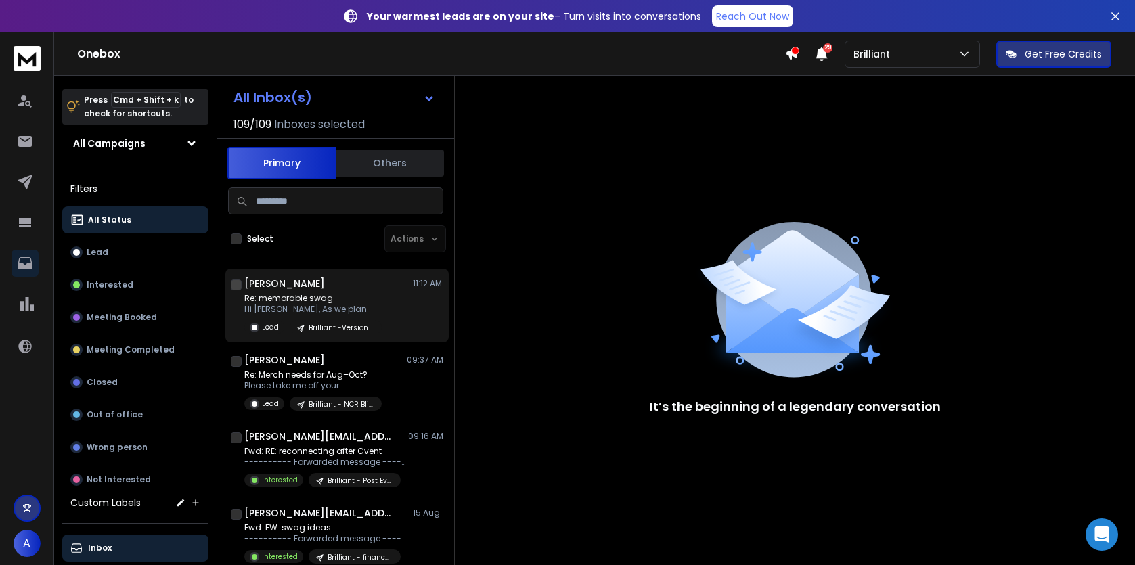
click at [303, 299] on p "Re: memorable swag" at bounding box center [312, 298] width 137 height 11
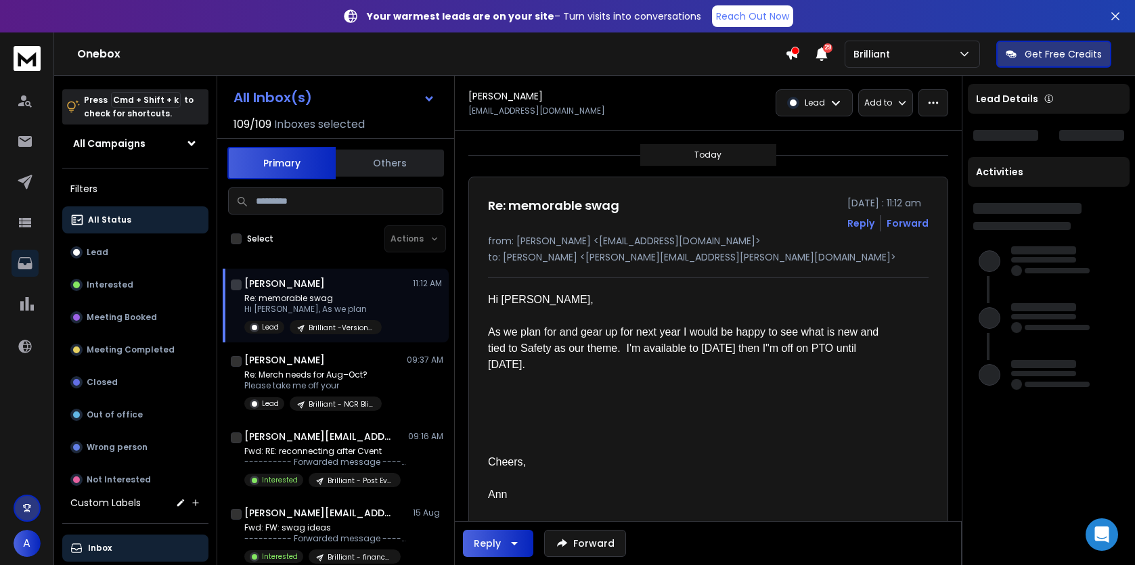
click at [802, 108] on div "Lead" at bounding box center [814, 103] width 76 height 26
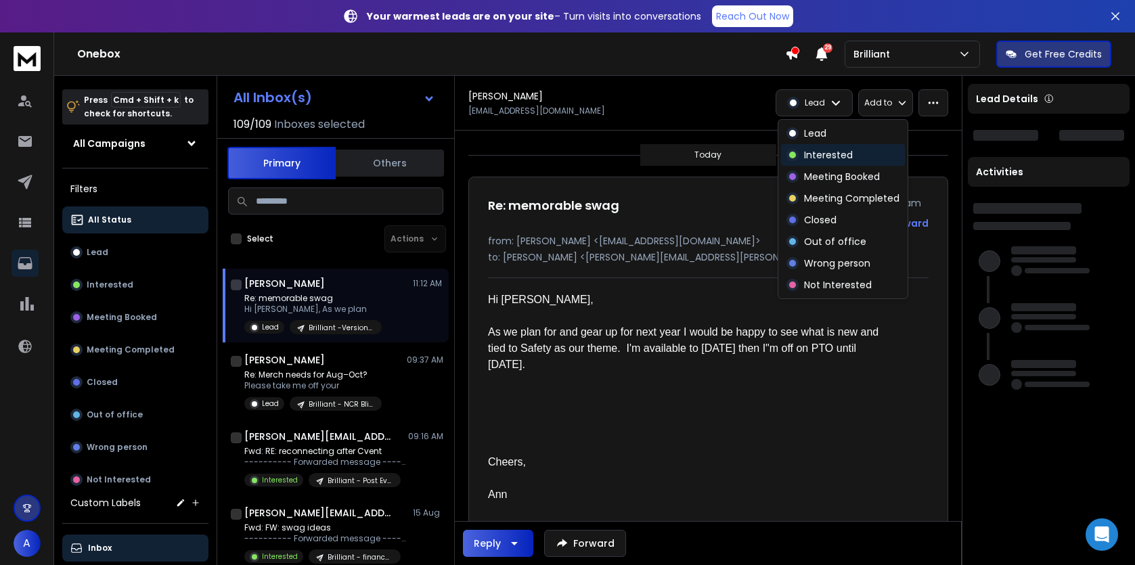
click at [809, 154] on p "Interested" at bounding box center [828, 155] width 49 height 14
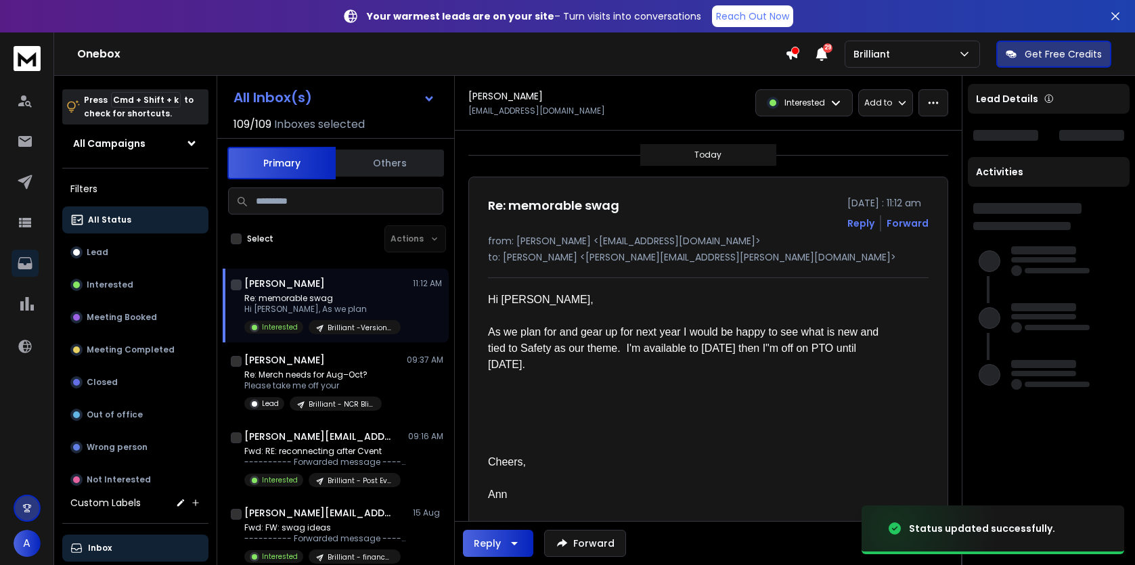
click at [933, 104] on icon "button" at bounding box center [933, 103] width 12 height 12
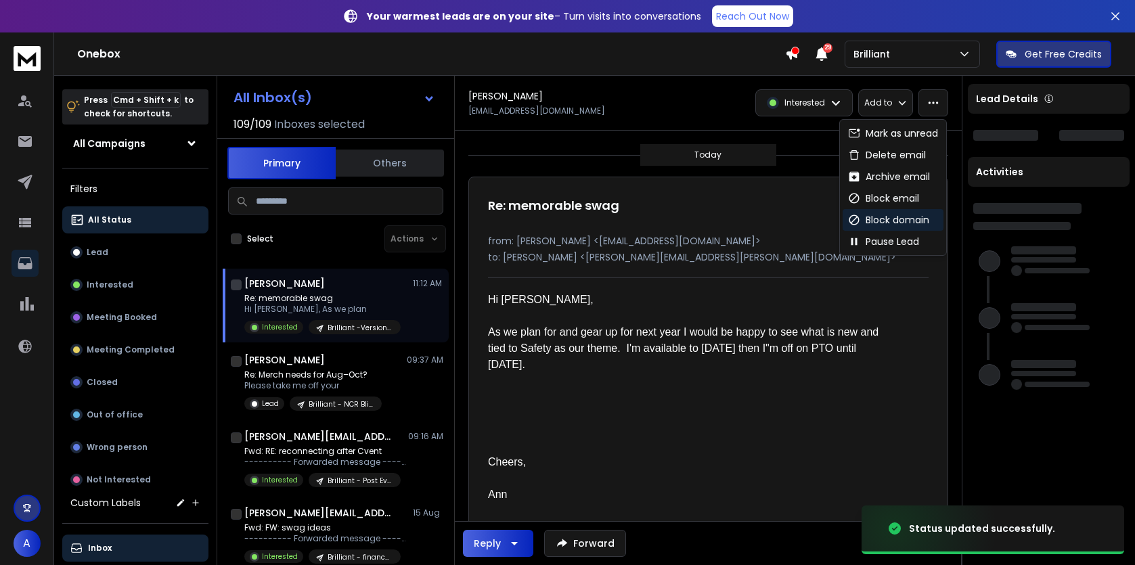
click at [917, 218] on div "Block domain" at bounding box center [888, 220] width 81 height 14
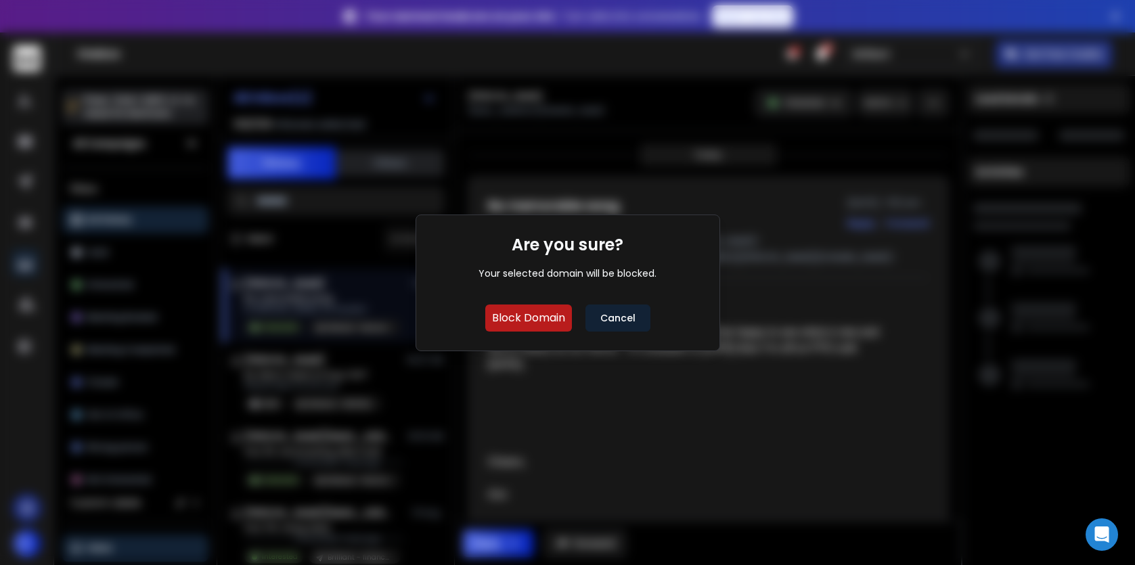
click at [516, 318] on button "Block Domain" at bounding box center [528, 317] width 87 height 27
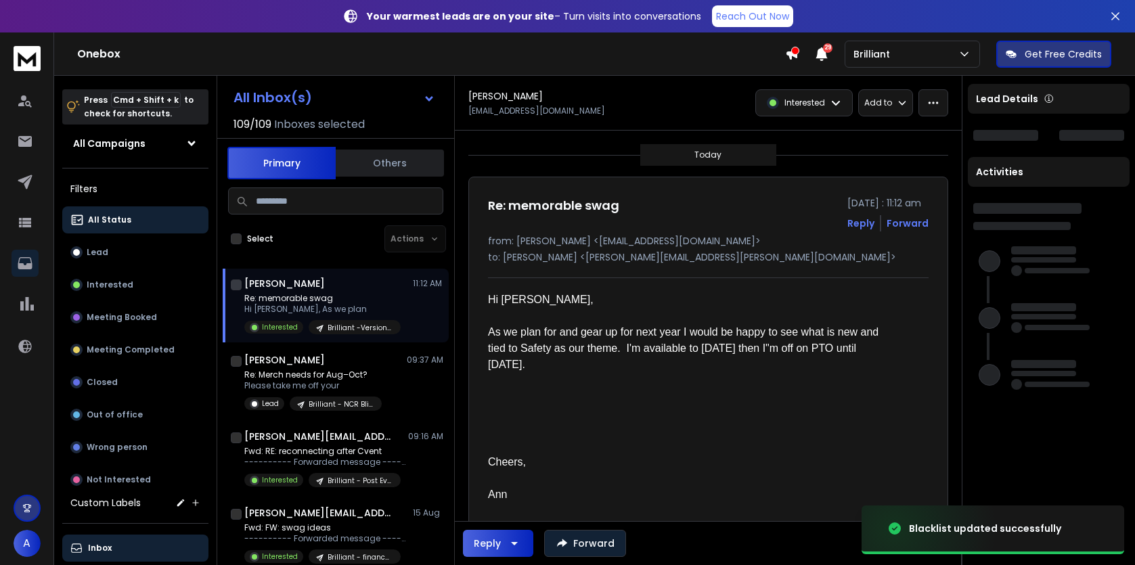
click at [587, 543] on button "Forward" at bounding box center [585, 543] width 82 height 27
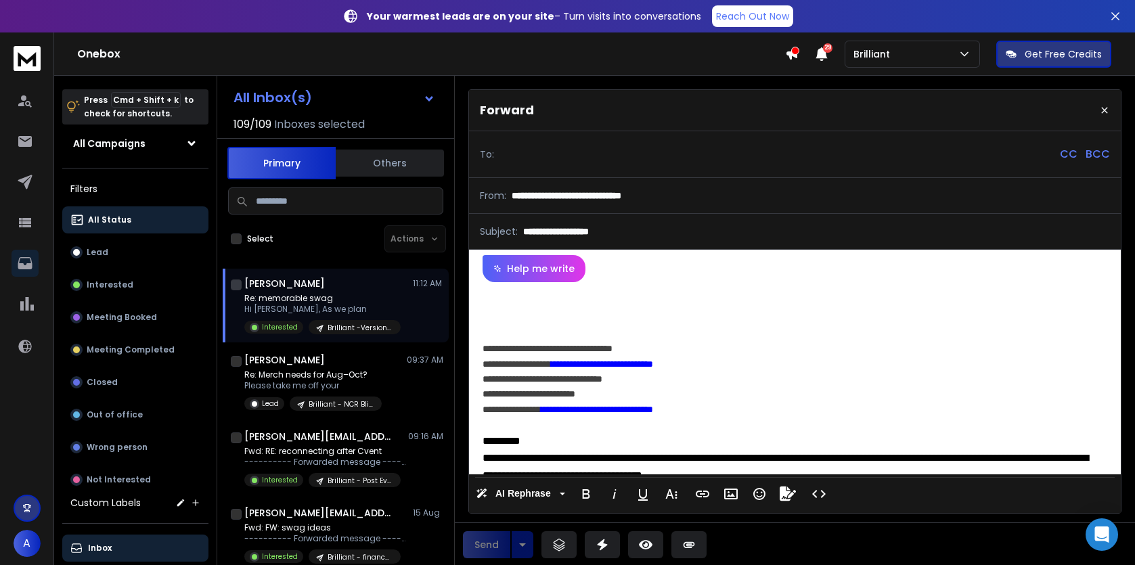
click at [545, 148] on input at bounding box center [546, 154] width 95 height 24
type input "**********"
click at [567, 324] on div at bounding box center [794, 318] width 624 height 15
click at [486, 543] on button "Send" at bounding box center [486, 544] width 47 height 27
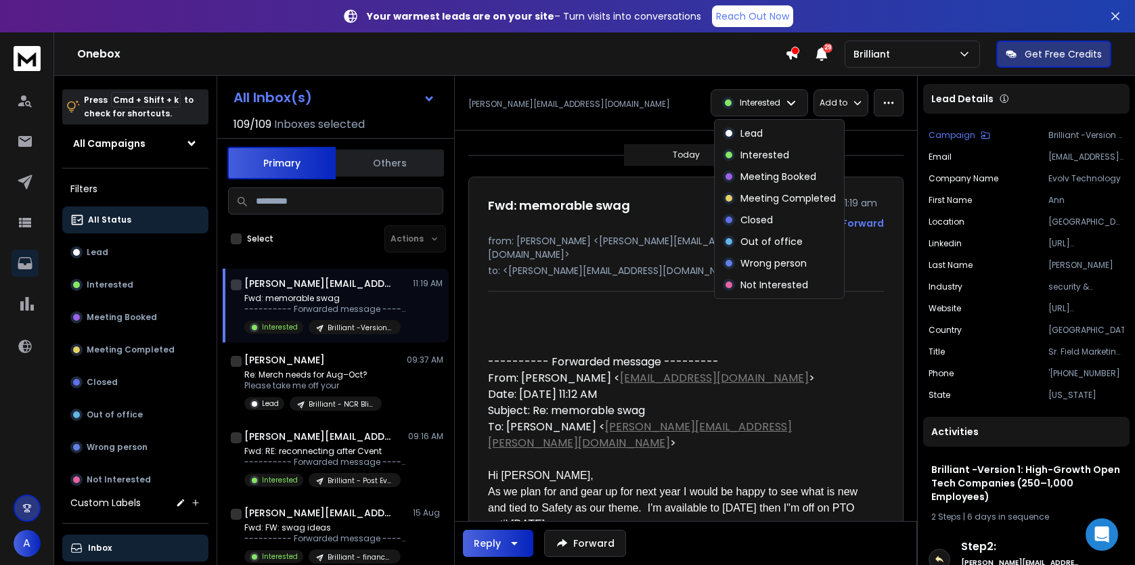
click at [796, 105] on icon at bounding box center [790, 102] width 11 height 11
click at [925, 50] on div "Brilliant" at bounding box center [912, 54] width 118 height 14
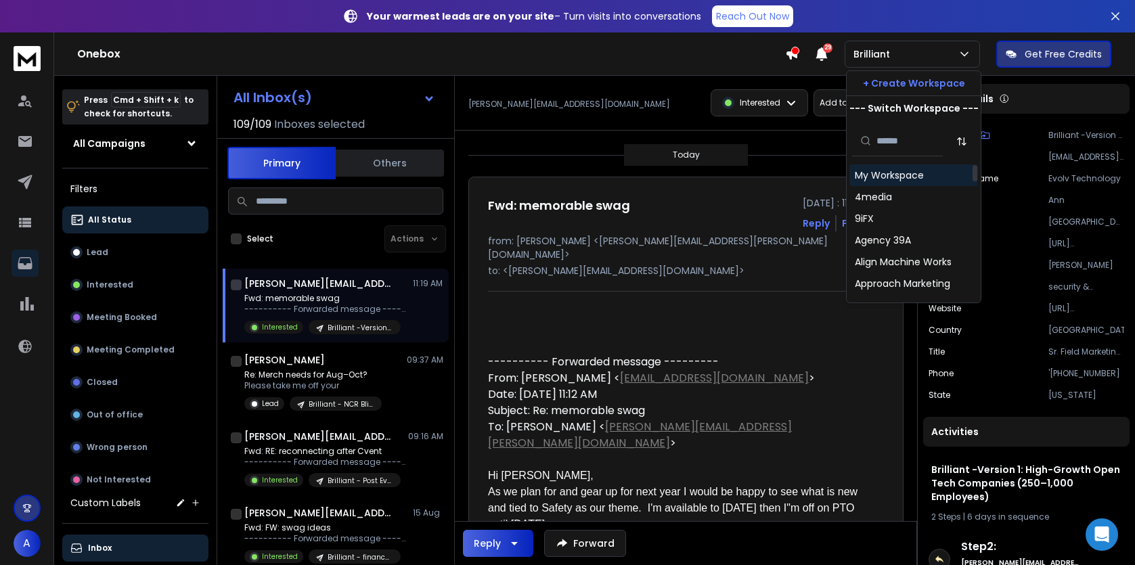
click at [895, 176] on div "My Workspace" at bounding box center [888, 175] width 69 height 14
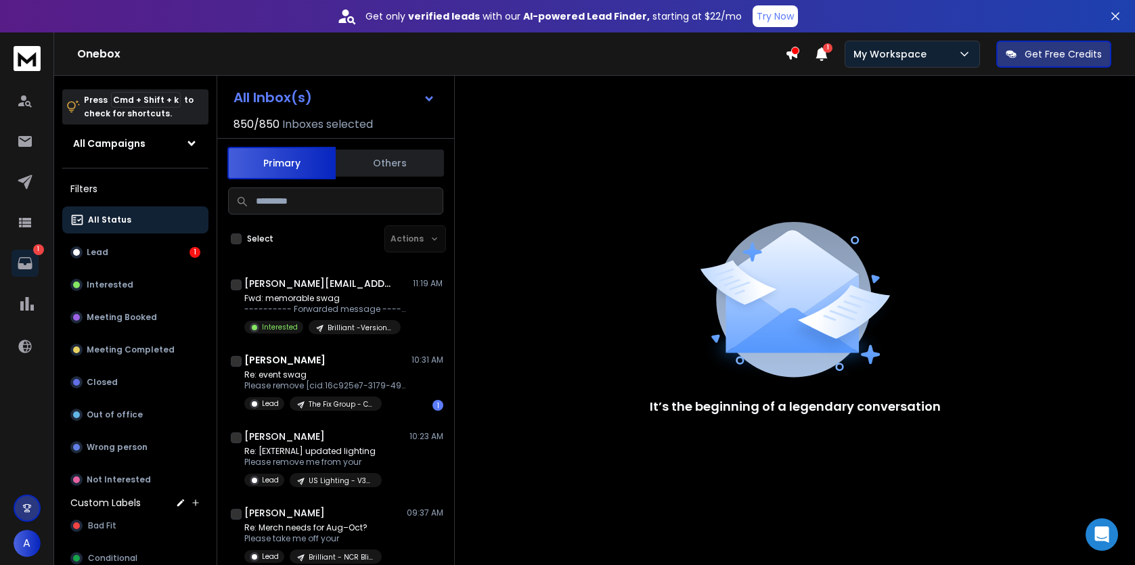
click at [900, 50] on p "My Workspace" at bounding box center [892, 54] width 78 height 14
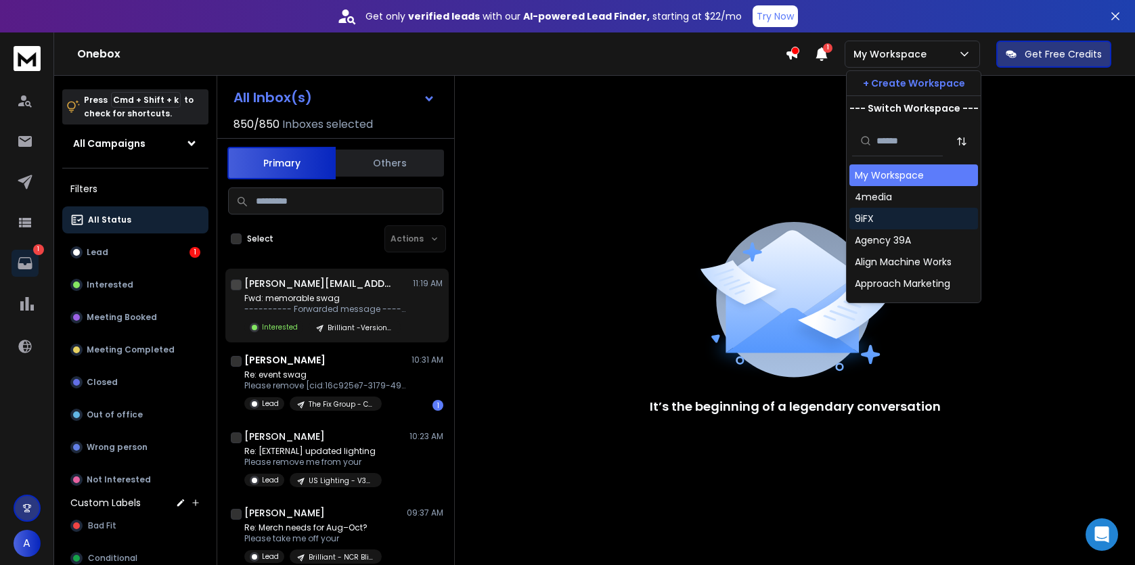
click at [331, 302] on p "Fwd: memorable swag" at bounding box center [325, 298] width 162 height 11
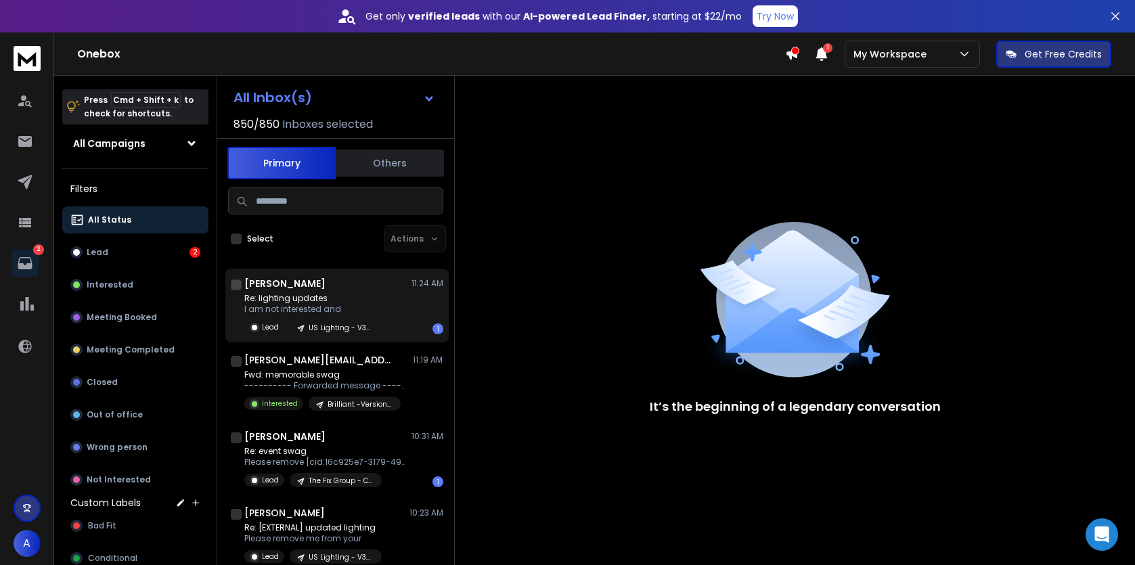
click at [343, 312] on p "I am not interested and" at bounding box center [312, 309] width 137 height 11
click at [306, 294] on p "Re: lighting updates" at bounding box center [312, 298] width 137 height 11
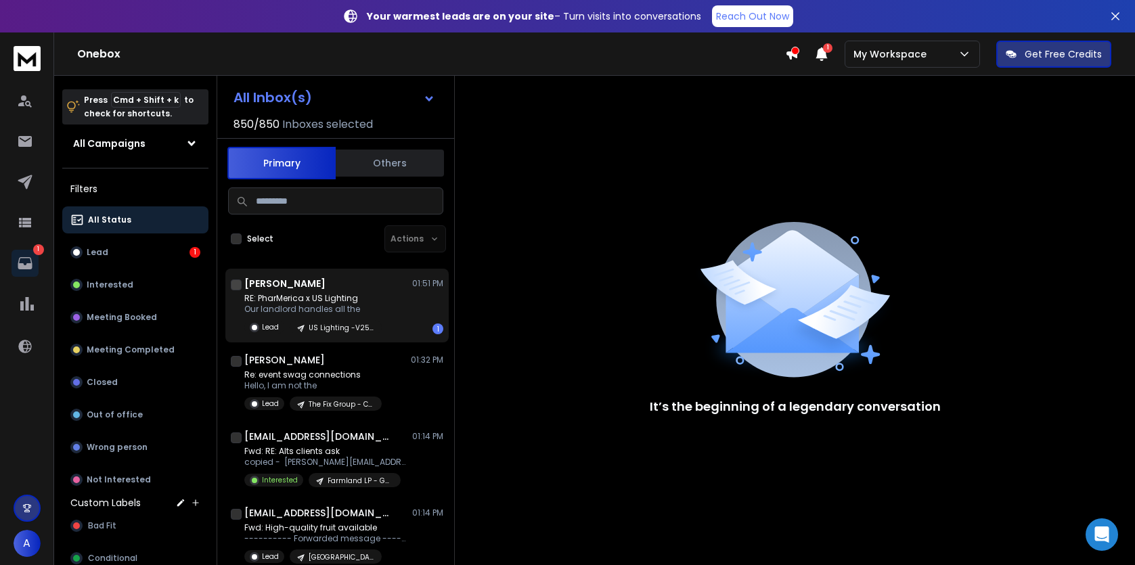
click at [383, 320] on div "RE: PharMerica x US Lighting Our landlord handles all the Lead US Lighting -V25…" at bounding box center [343, 313] width 199 height 41
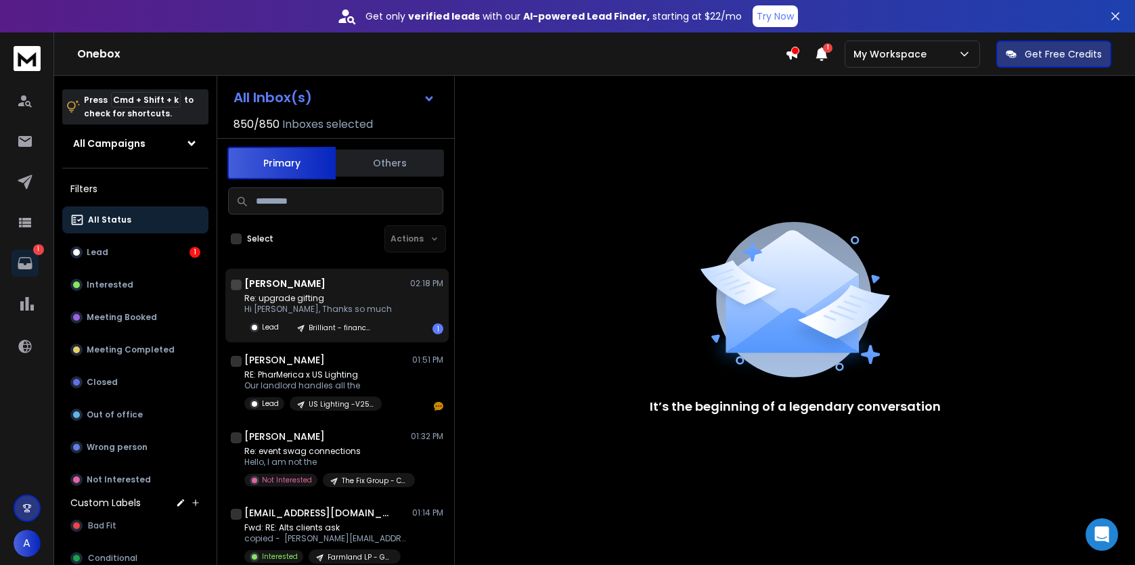
click at [324, 304] on p "Hi [PERSON_NAME], Thanks so much" at bounding box center [317, 309] width 147 height 11
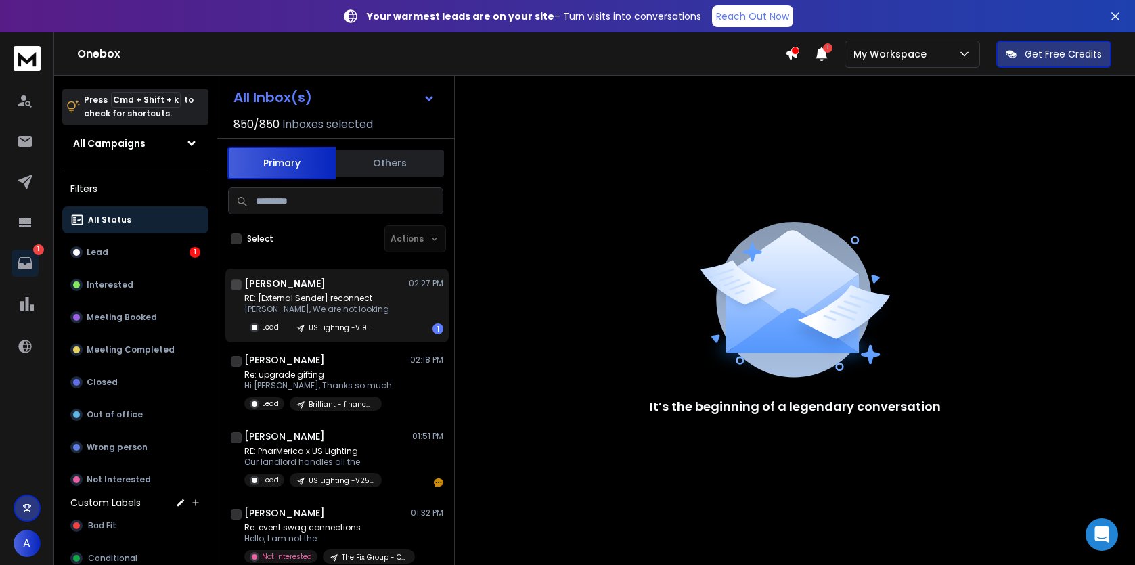
click at [336, 287] on div "[PERSON_NAME] 02:27 PM" at bounding box center [343, 284] width 199 height 14
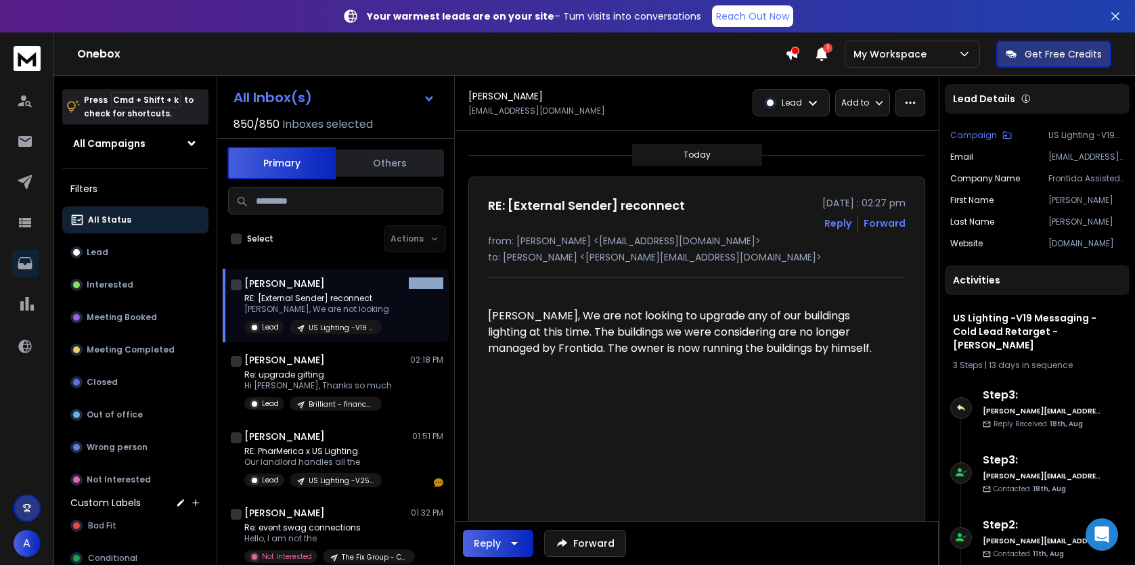
drag, startPoint x: 453, startPoint y: 270, endPoint x: 453, endPoint y: 290, distance: 20.3
click at [453, 289] on div "[PERSON_NAME] 02:27 PM RE: [External Sender] reconnect [PERSON_NAME], We are no…" at bounding box center [335, 475] width 237 height 418
